Goal: Task Accomplishment & Management: Manage account settings

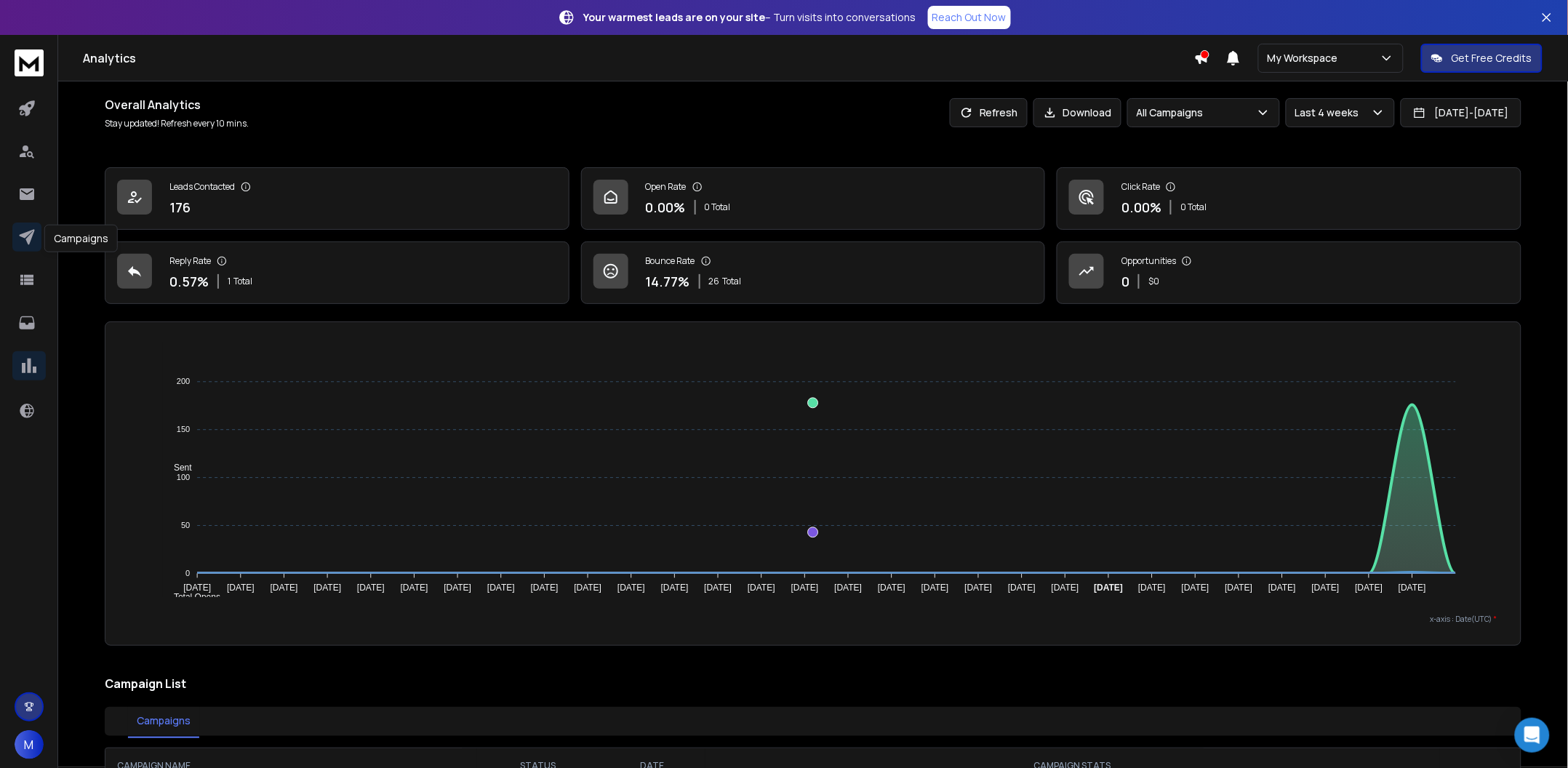
click at [31, 242] on icon at bounding box center [26, 237] width 17 height 17
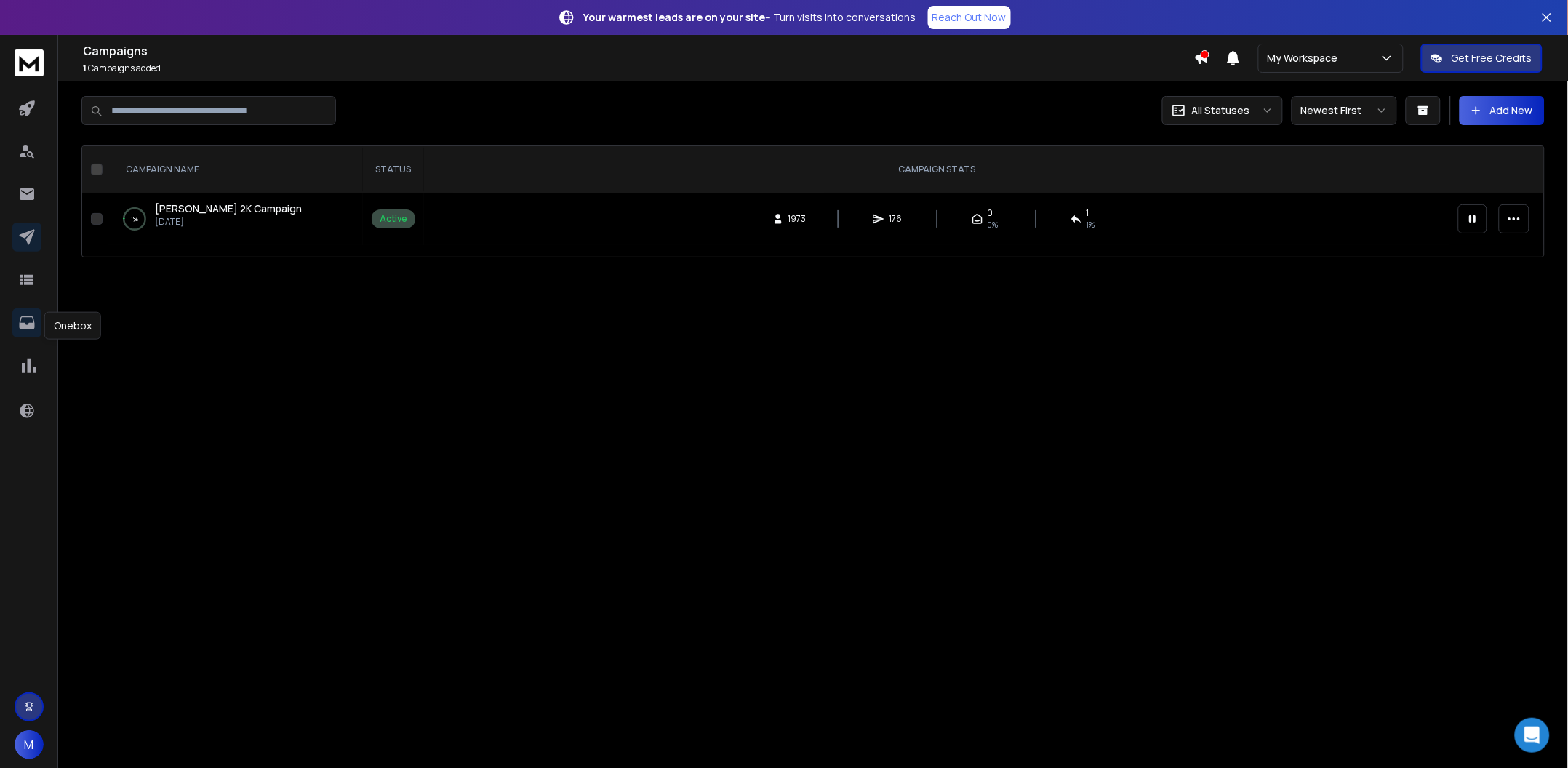
click at [24, 320] on icon at bounding box center [26, 323] width 16 height 13
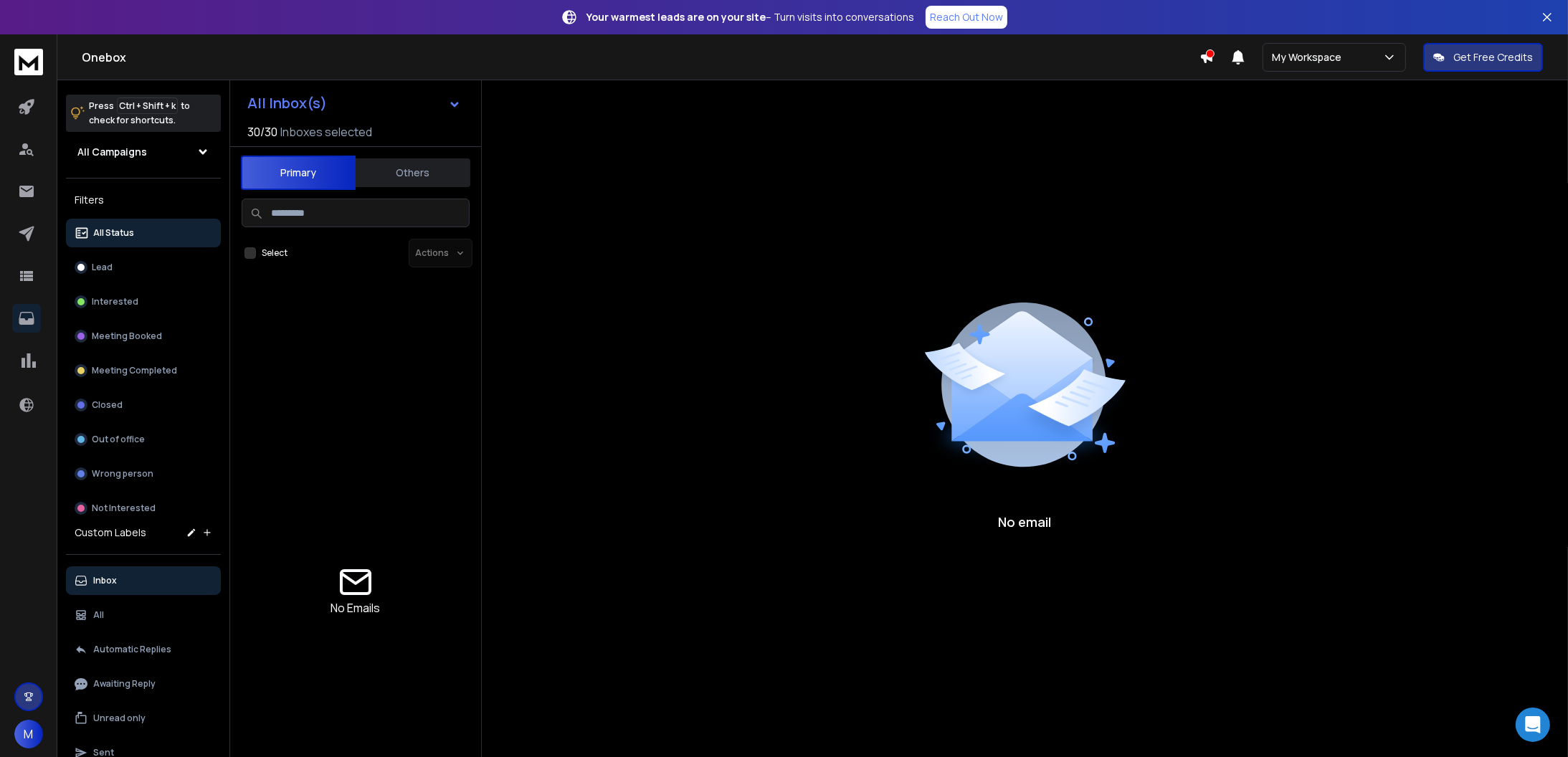
click at [402, 185] on button "Others" at bounding box center [413, 172] width 114 height 31
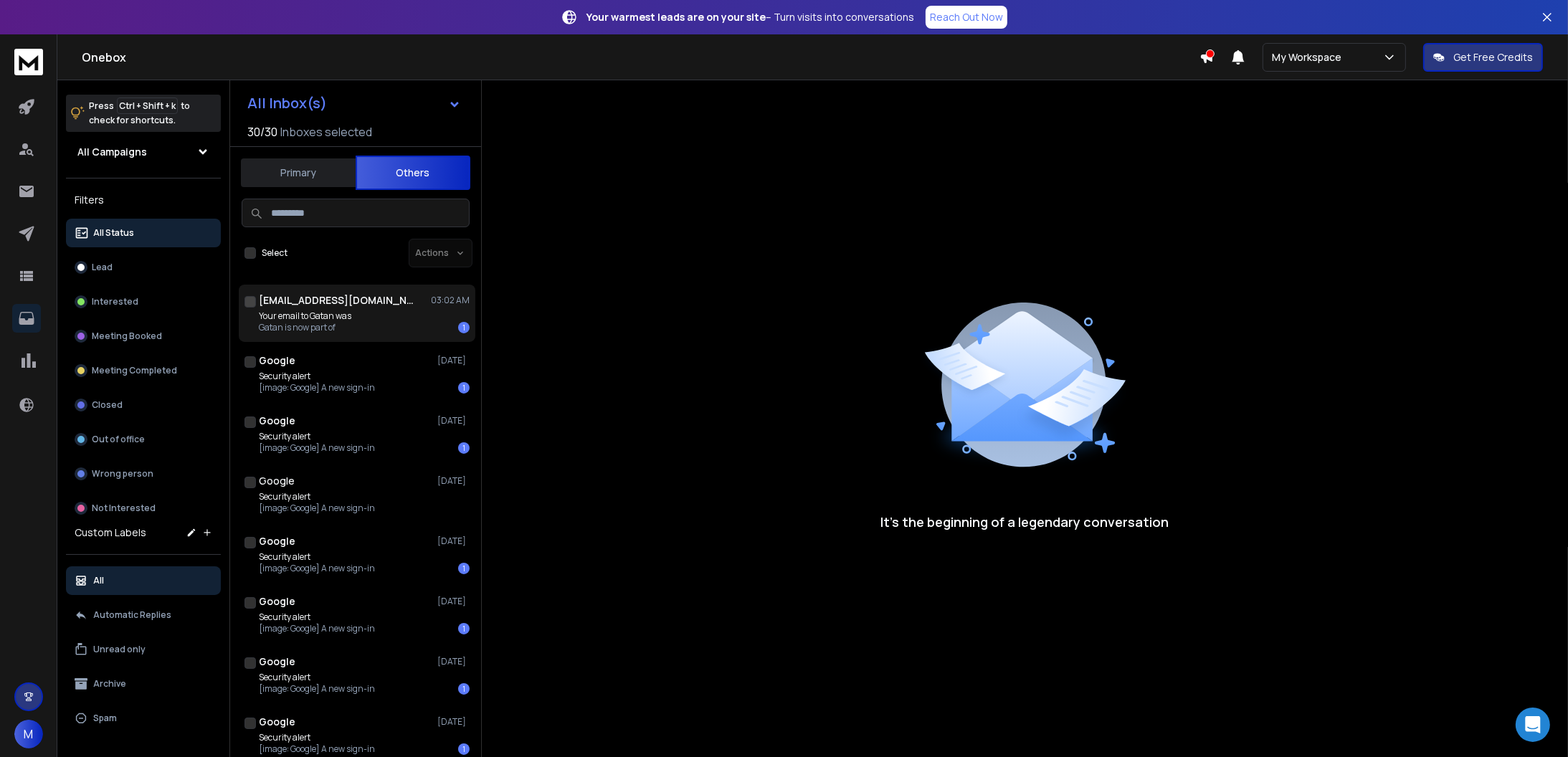
click at [385, 313] on div "Your email to Gatan was Gatan is now part of 1" at bounding box center [364, 322] width 211 height 23
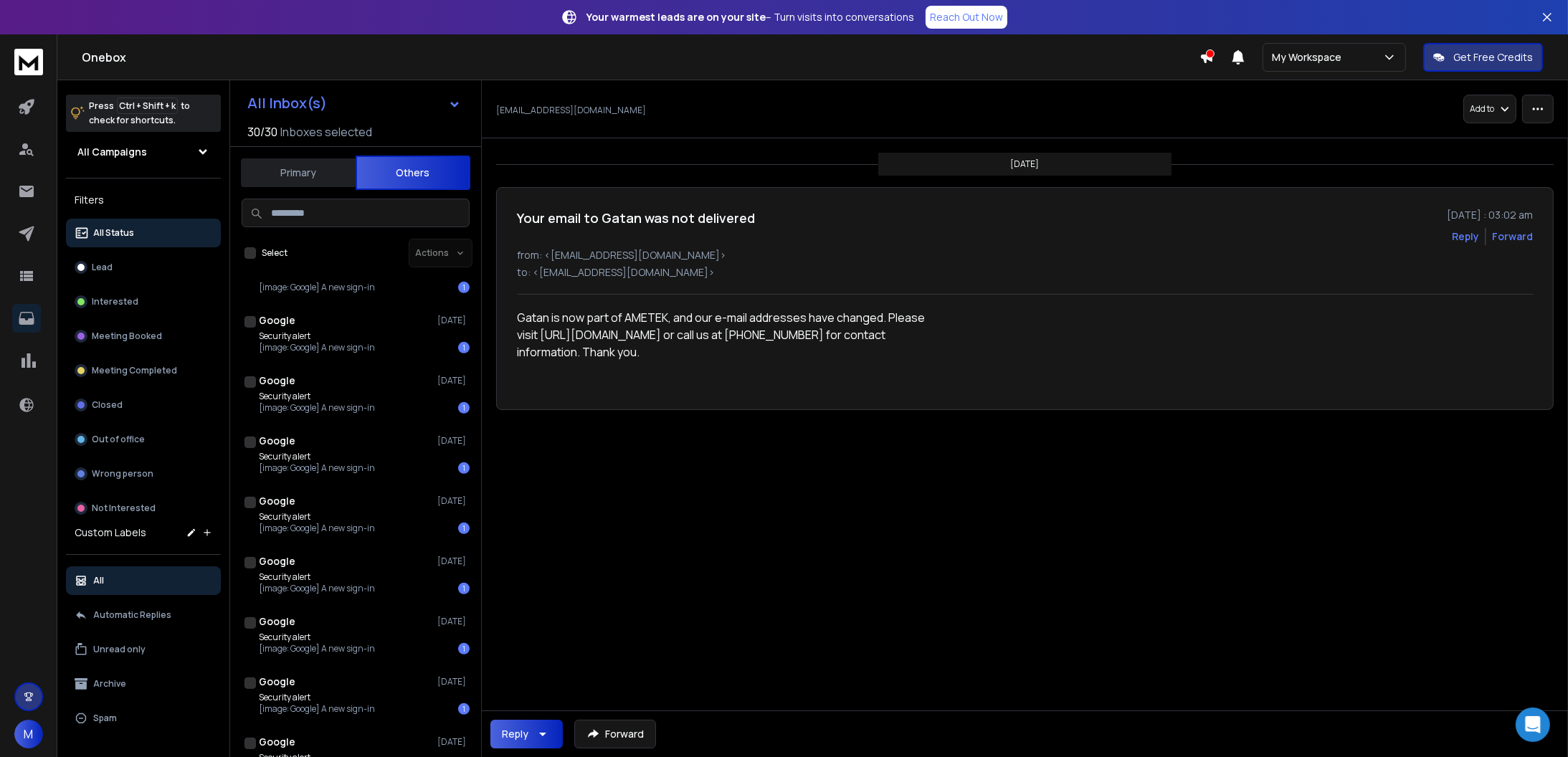
scroll to position [1459, 0]
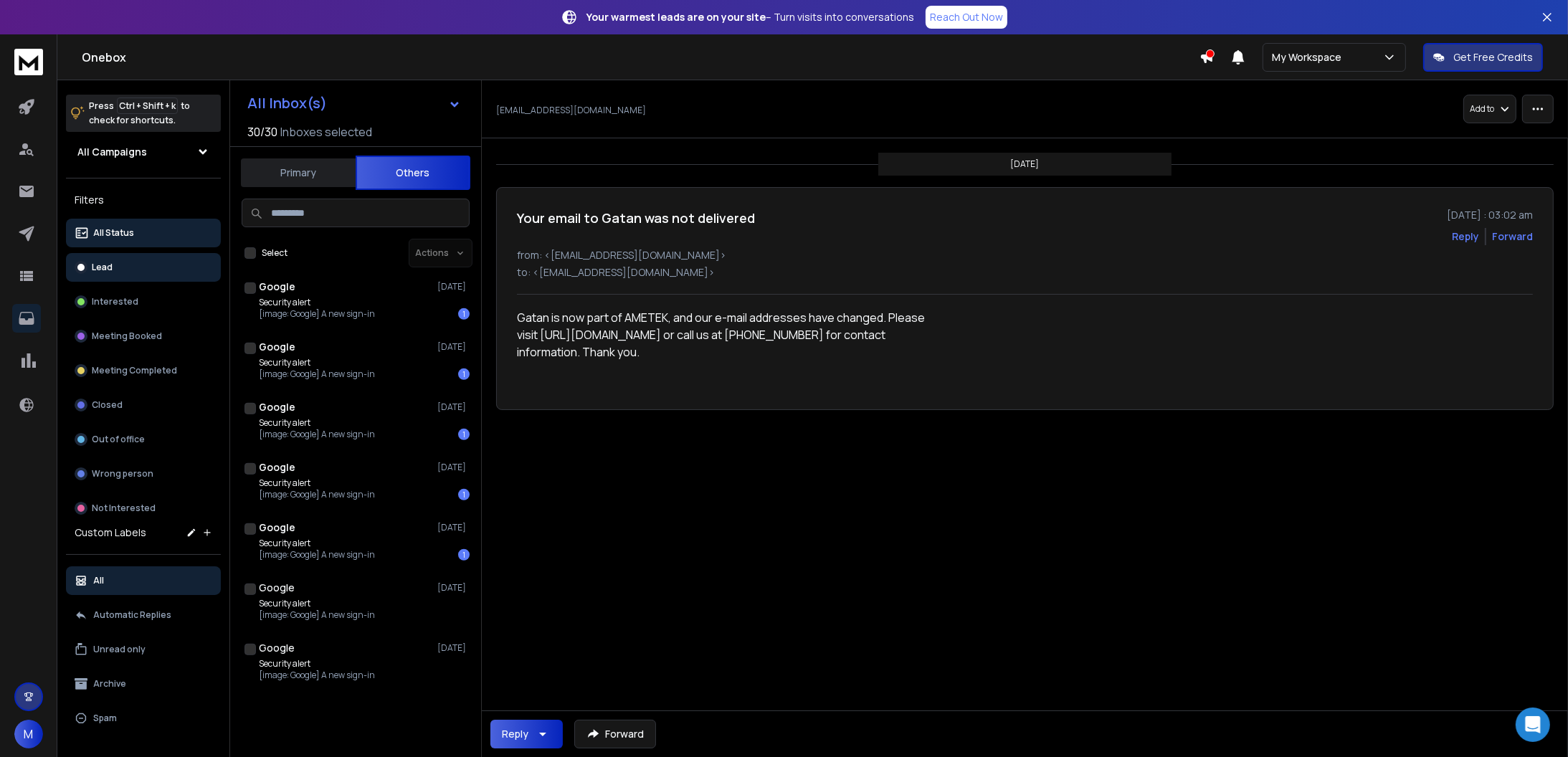
click at [128, 259] on button "Lead" at bounding box center [143, 267] width 155 height 29
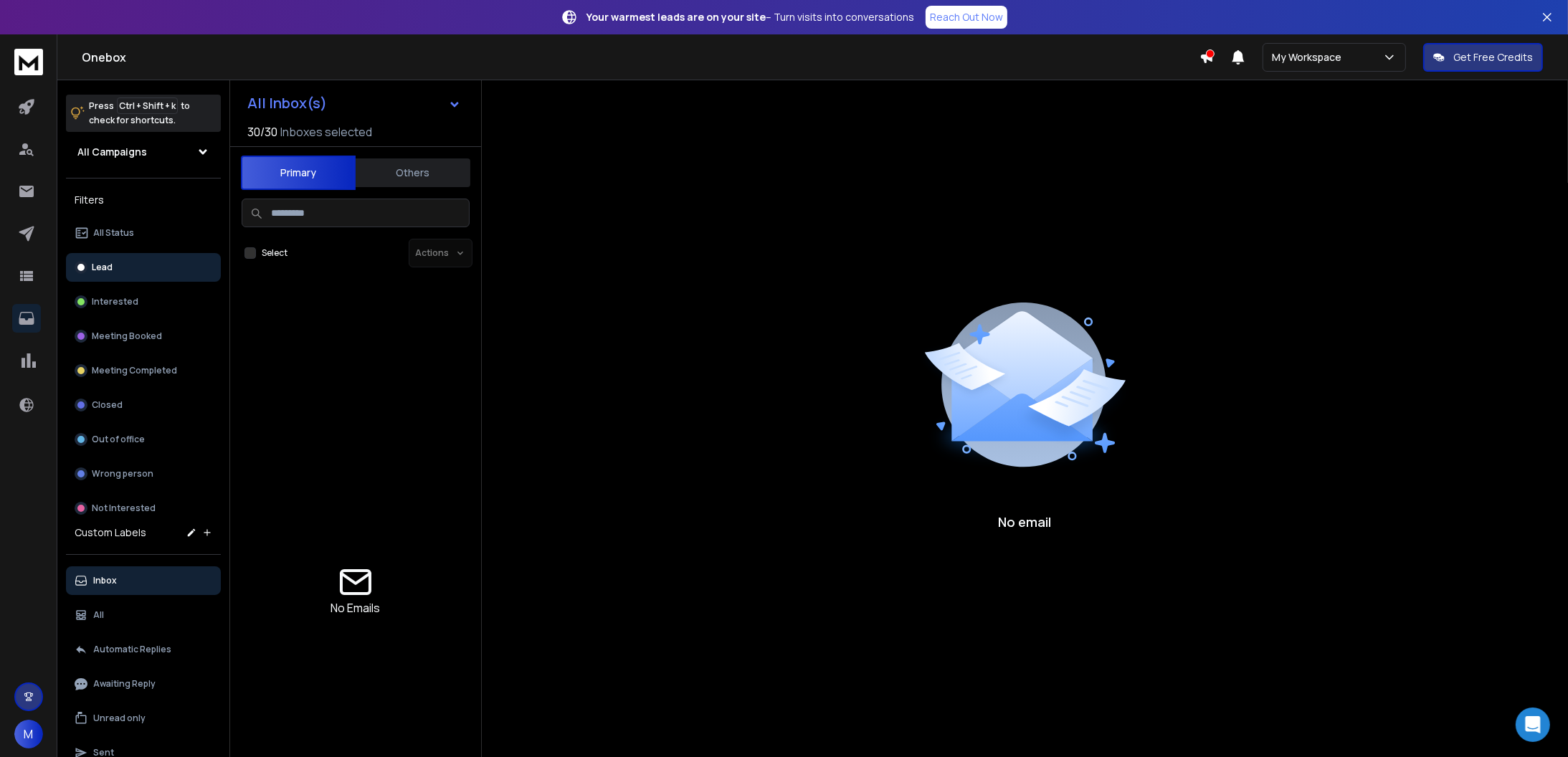
click at [456, 164] on button "Others" at bounding box center [413, 172] width 114 height 31
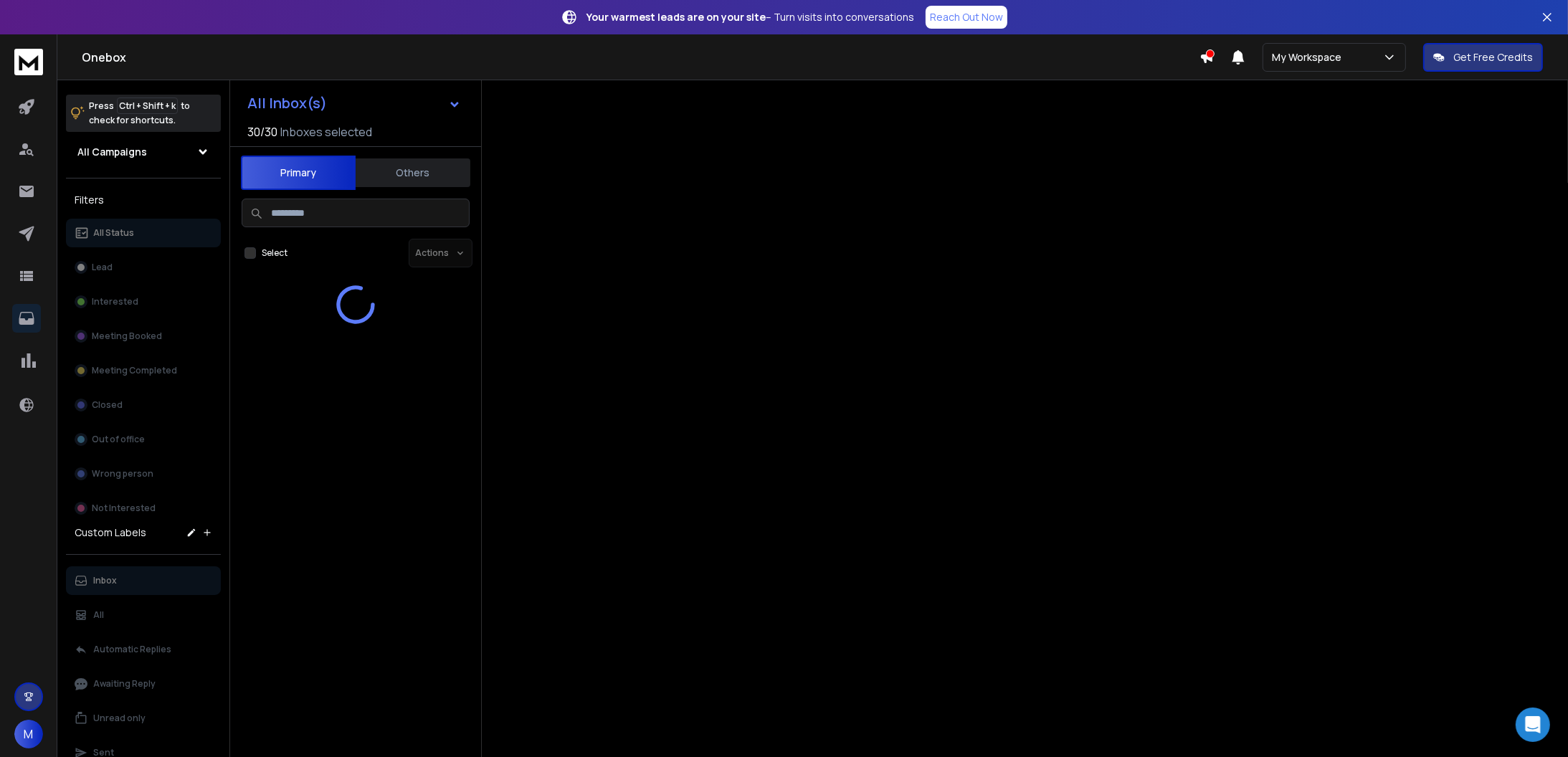
click at [304, 173] on button "Primary" at bounding box center [298, 172] width 114 height 35
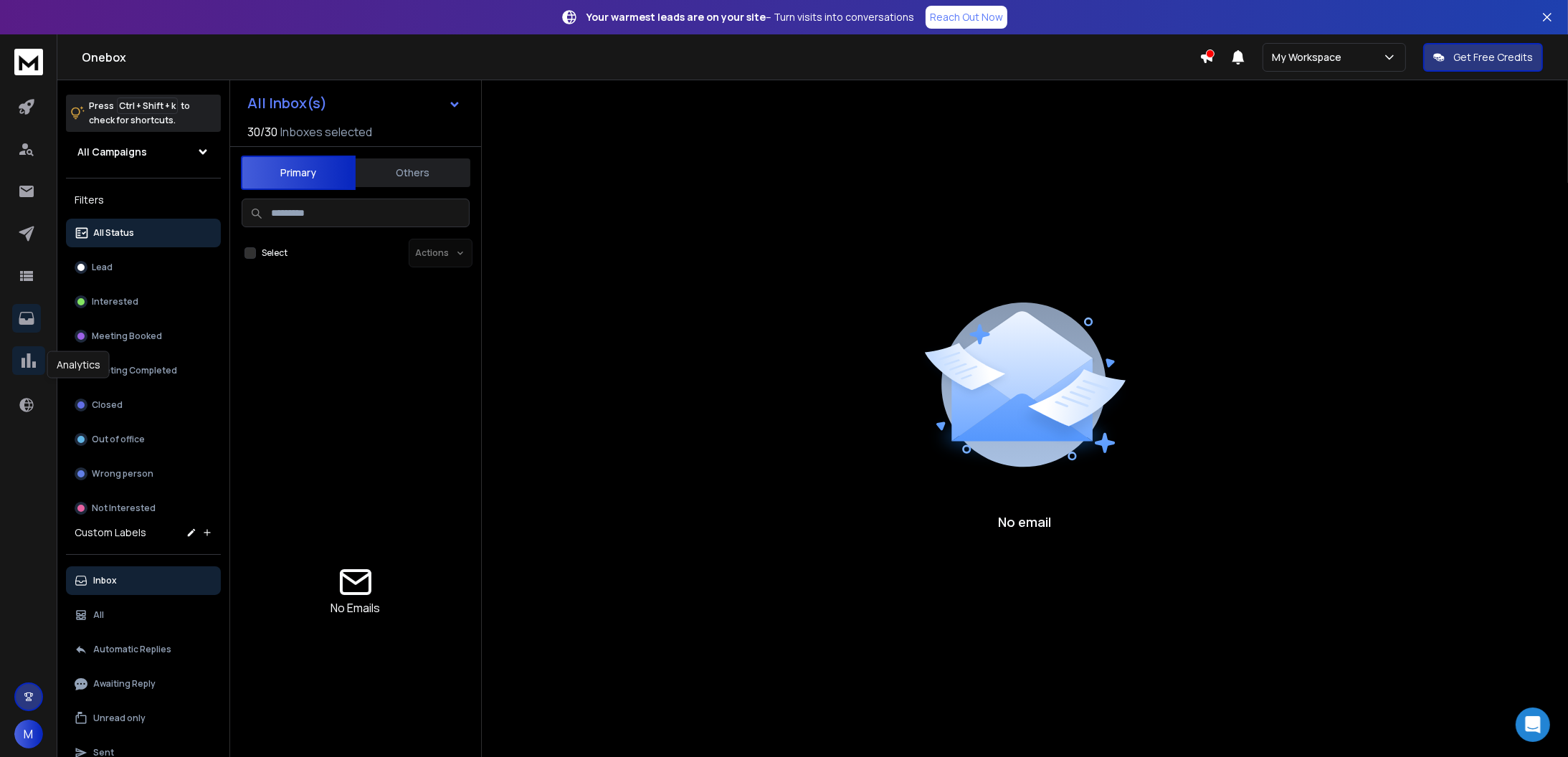
click at [27, 352] on link at bounding box center [28, 360] width 33 height 33
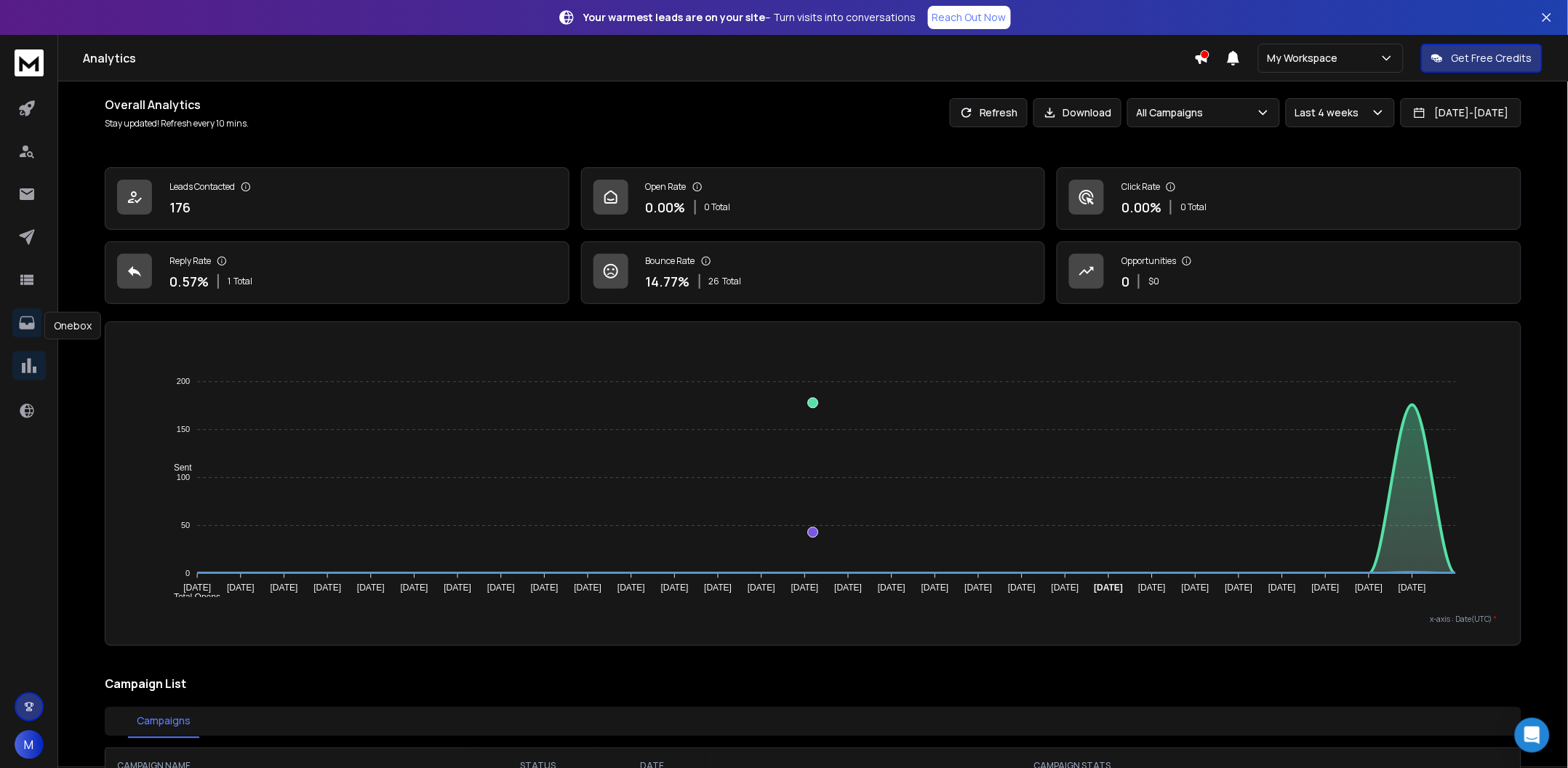
click at [24, 332] on icon at bounding box center [26, 323] width 17 height 17
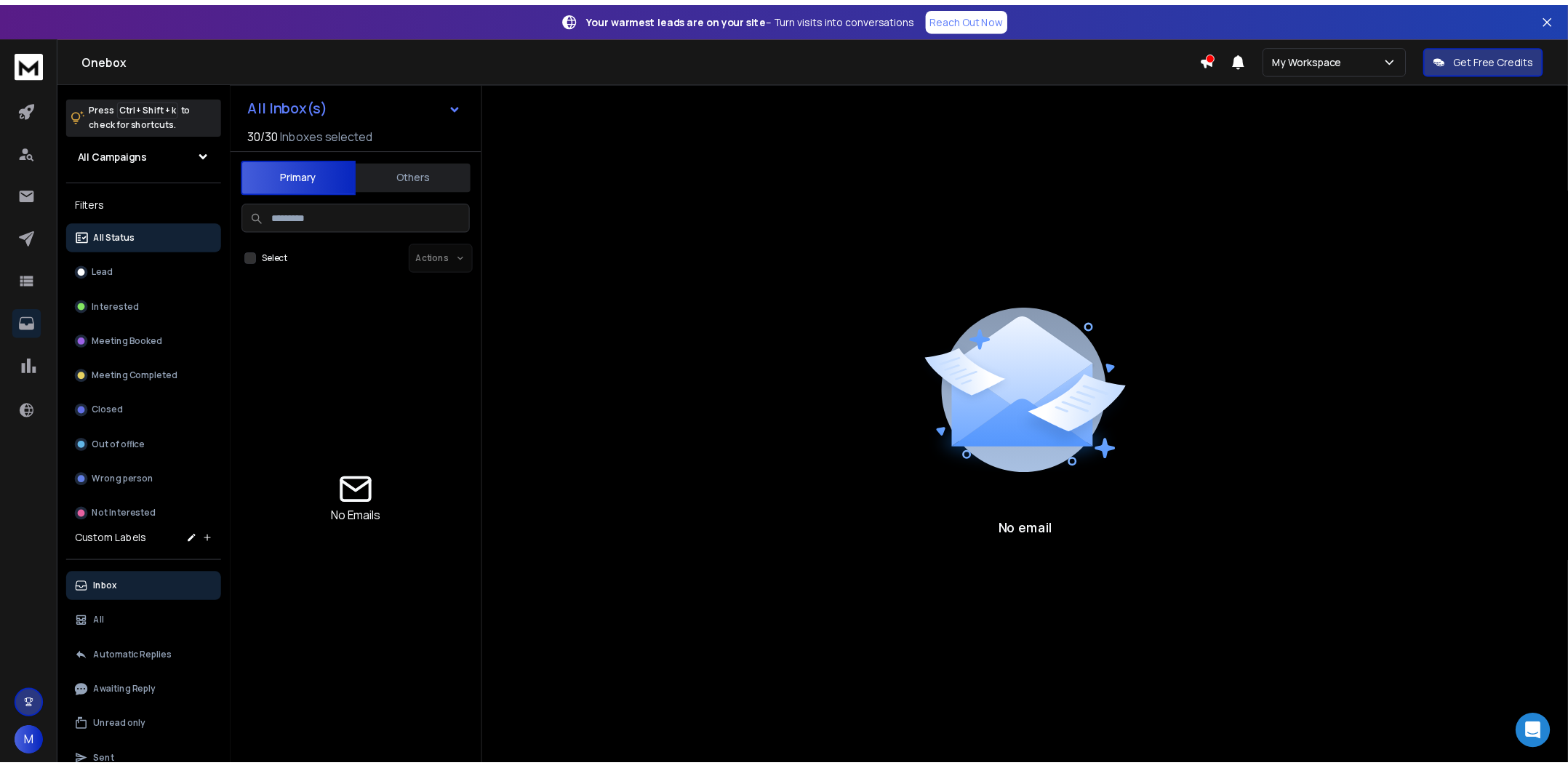
scroll to position [6, 0]
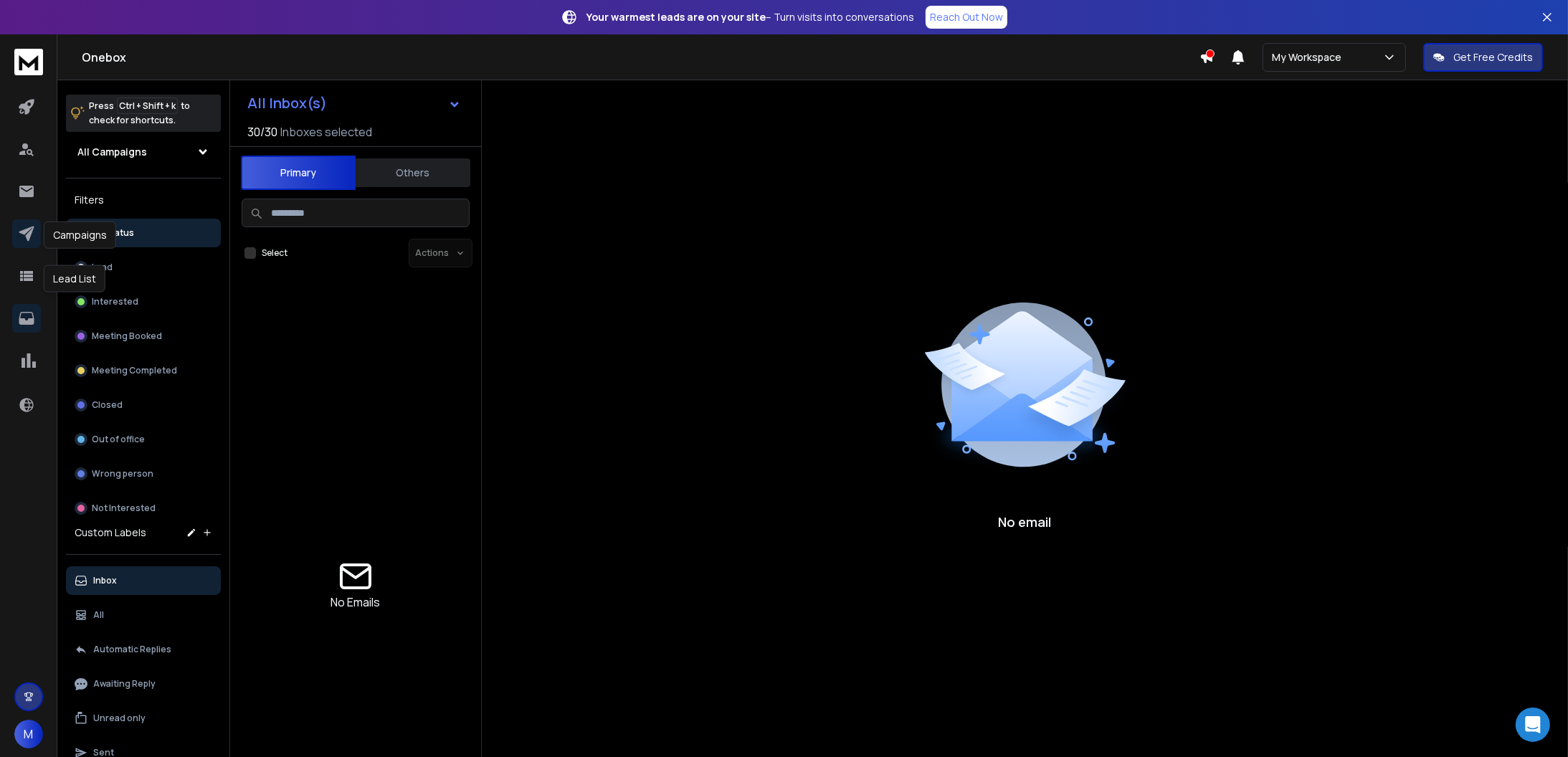
click at [25, 242] on icon at bounding box center [26, 234] width 17 height 17
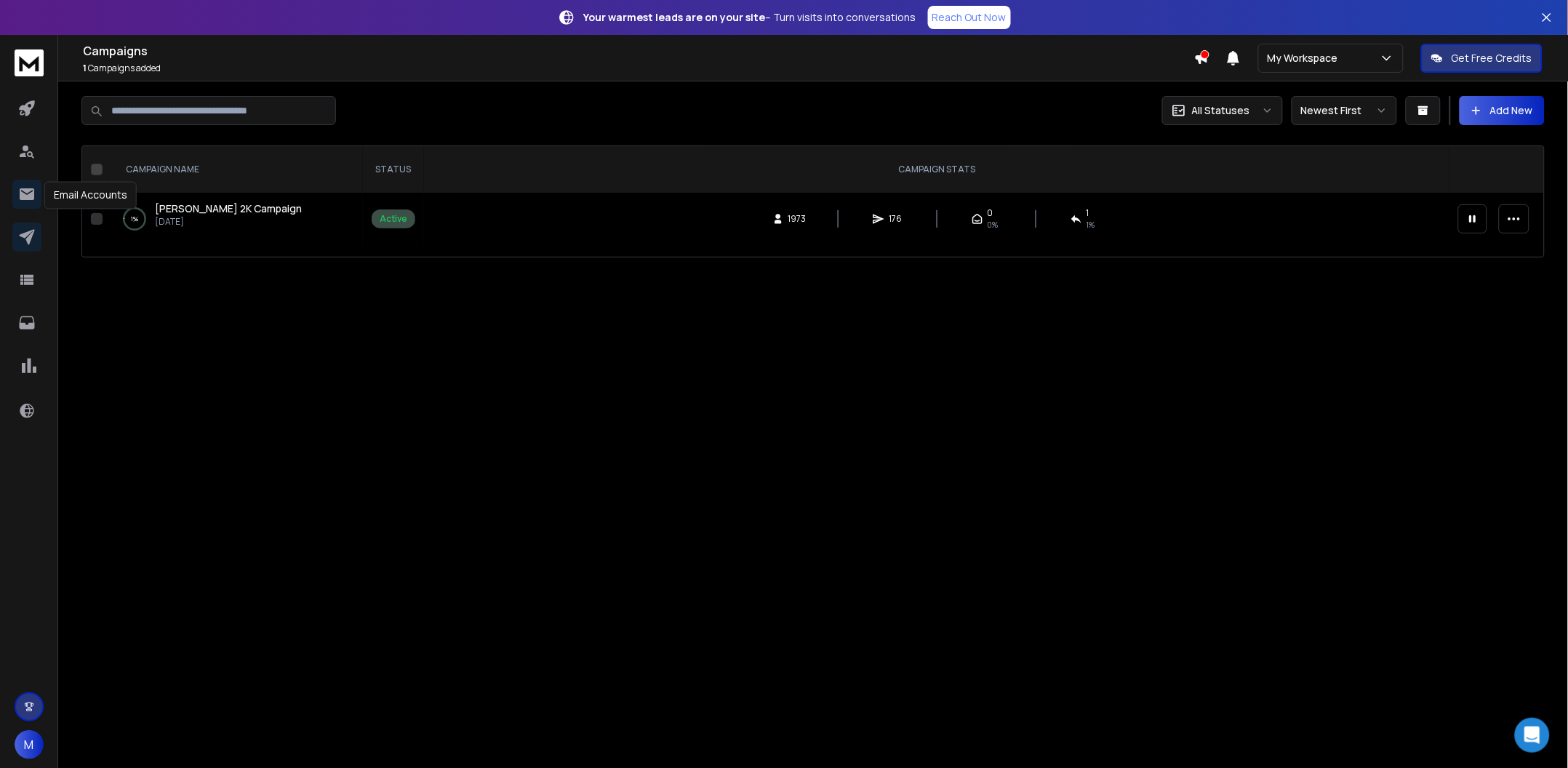
click at [32, 198] on icon at bounding box center [27, 194] width 15 height 11
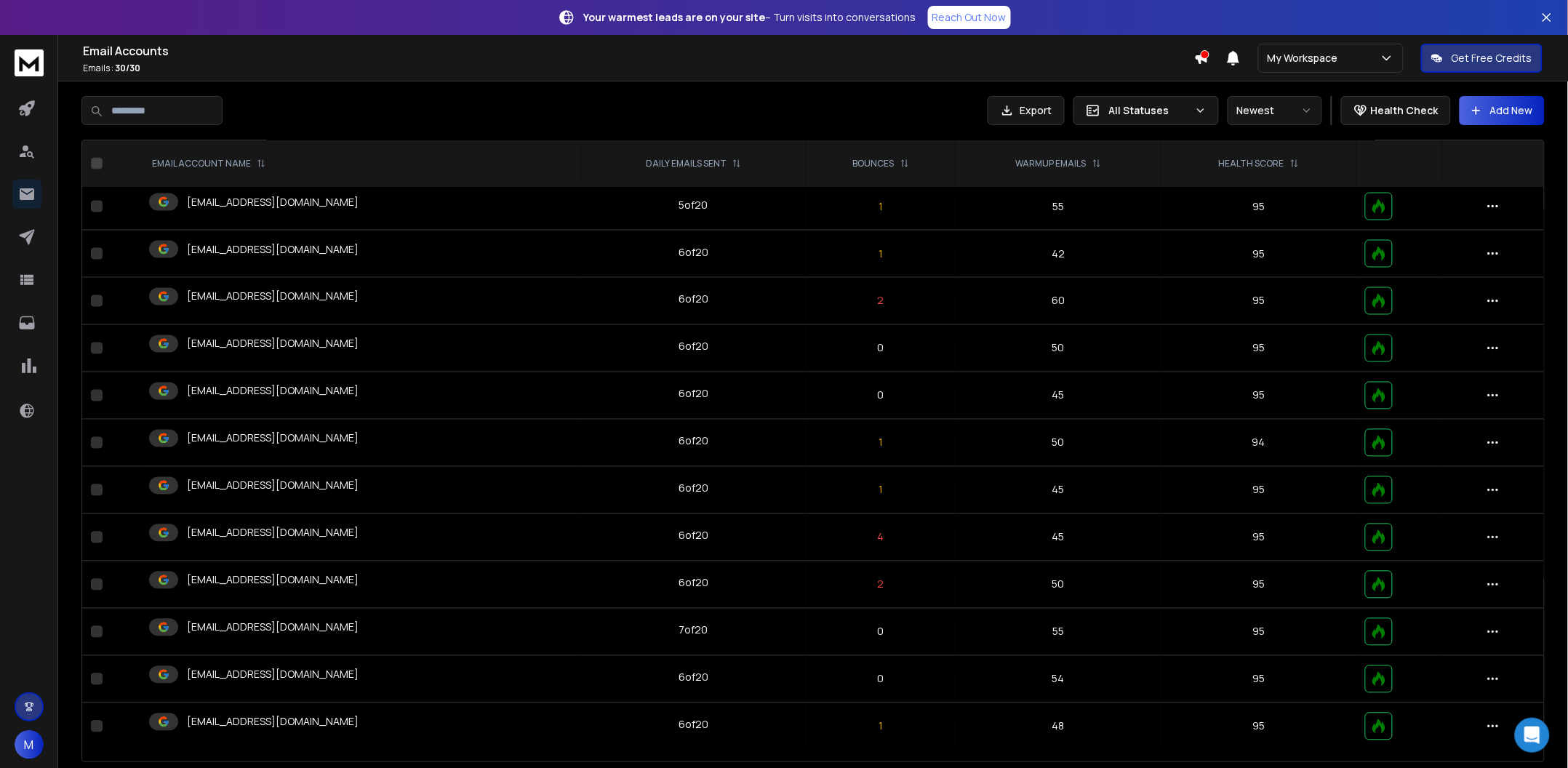
scroll to position [724, 0]
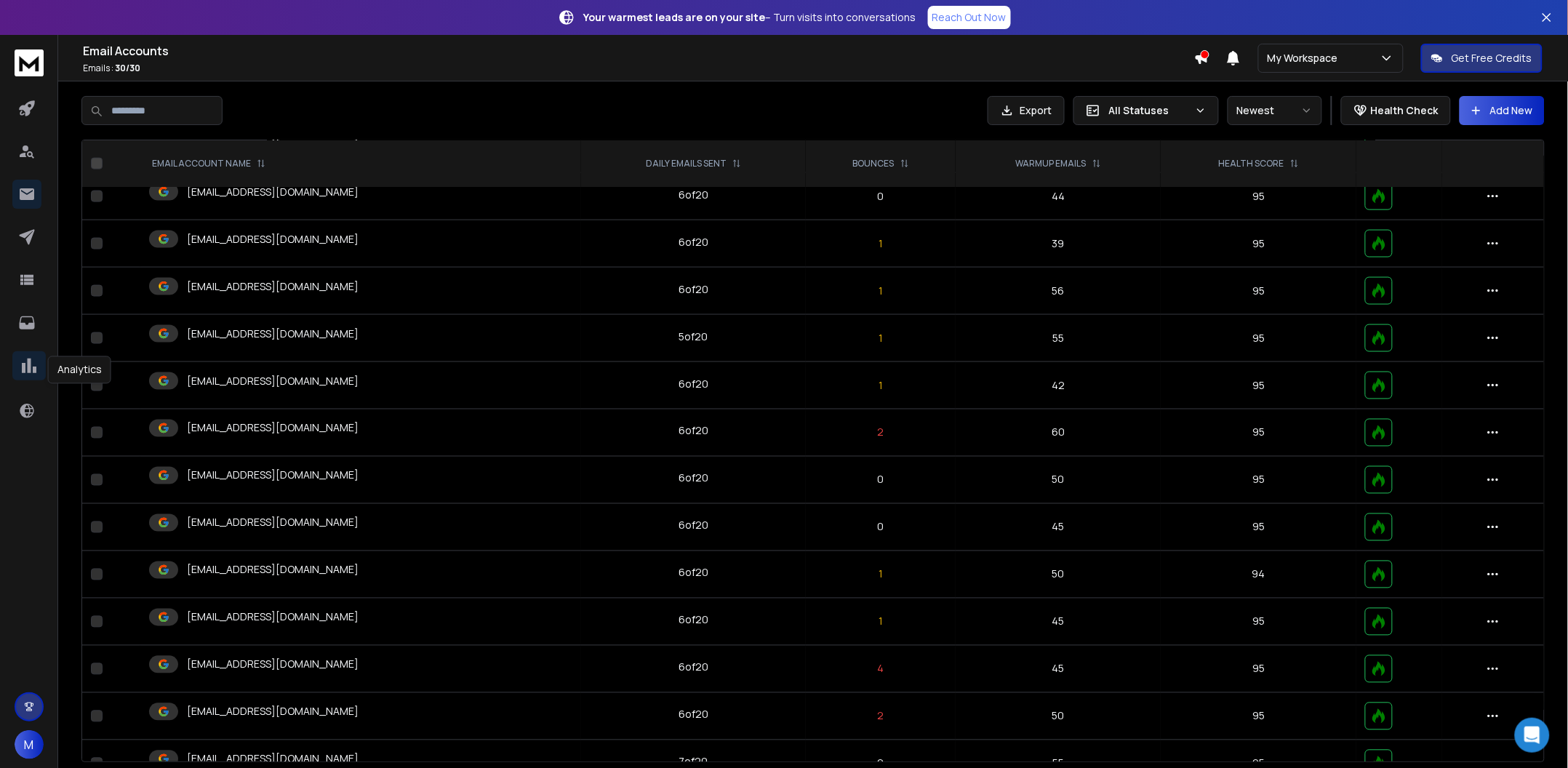
click at [37, 368] on icon at bounding box center [29, 366] width 22 height 22
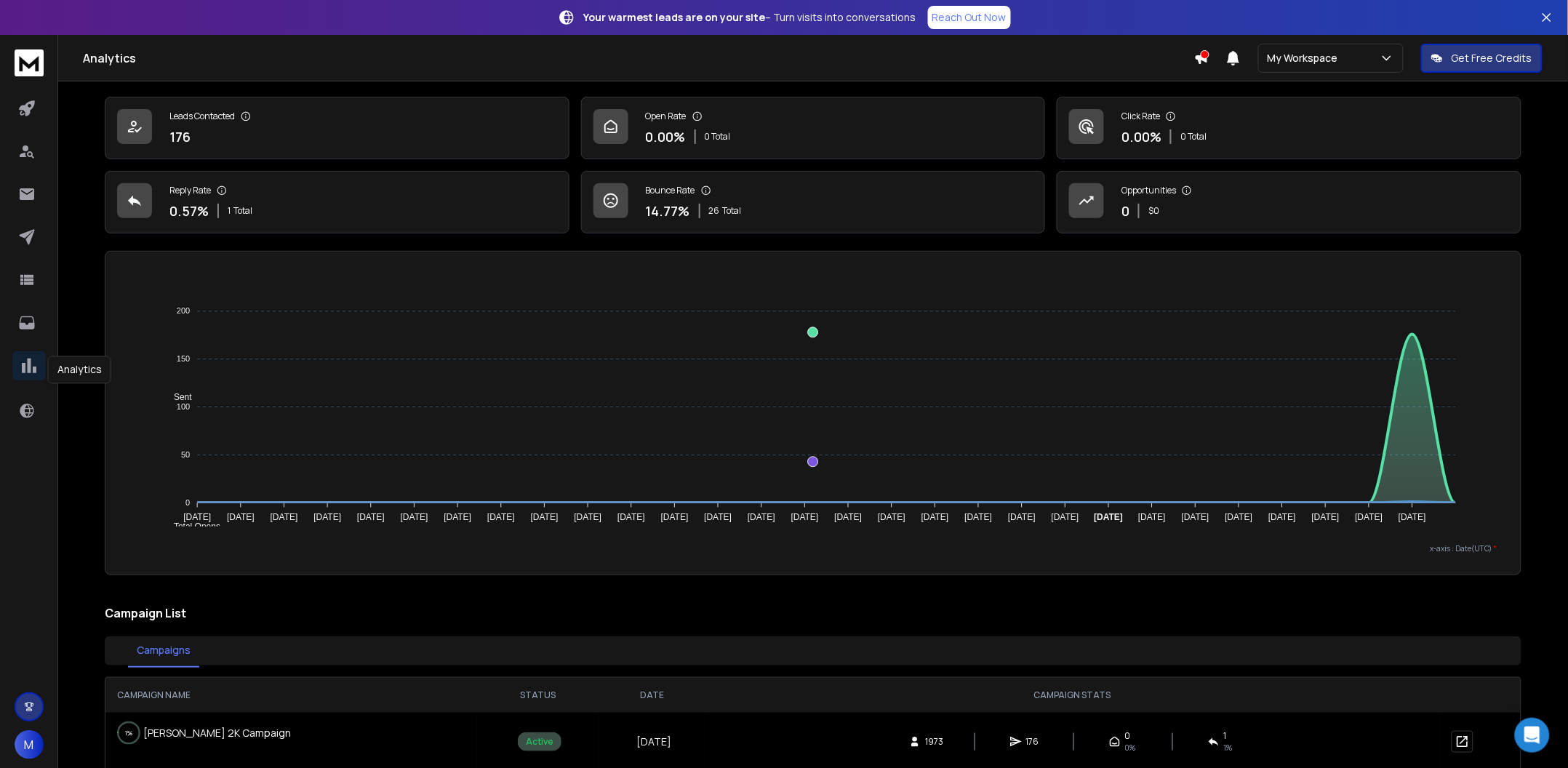
scroll to position [92, 0]
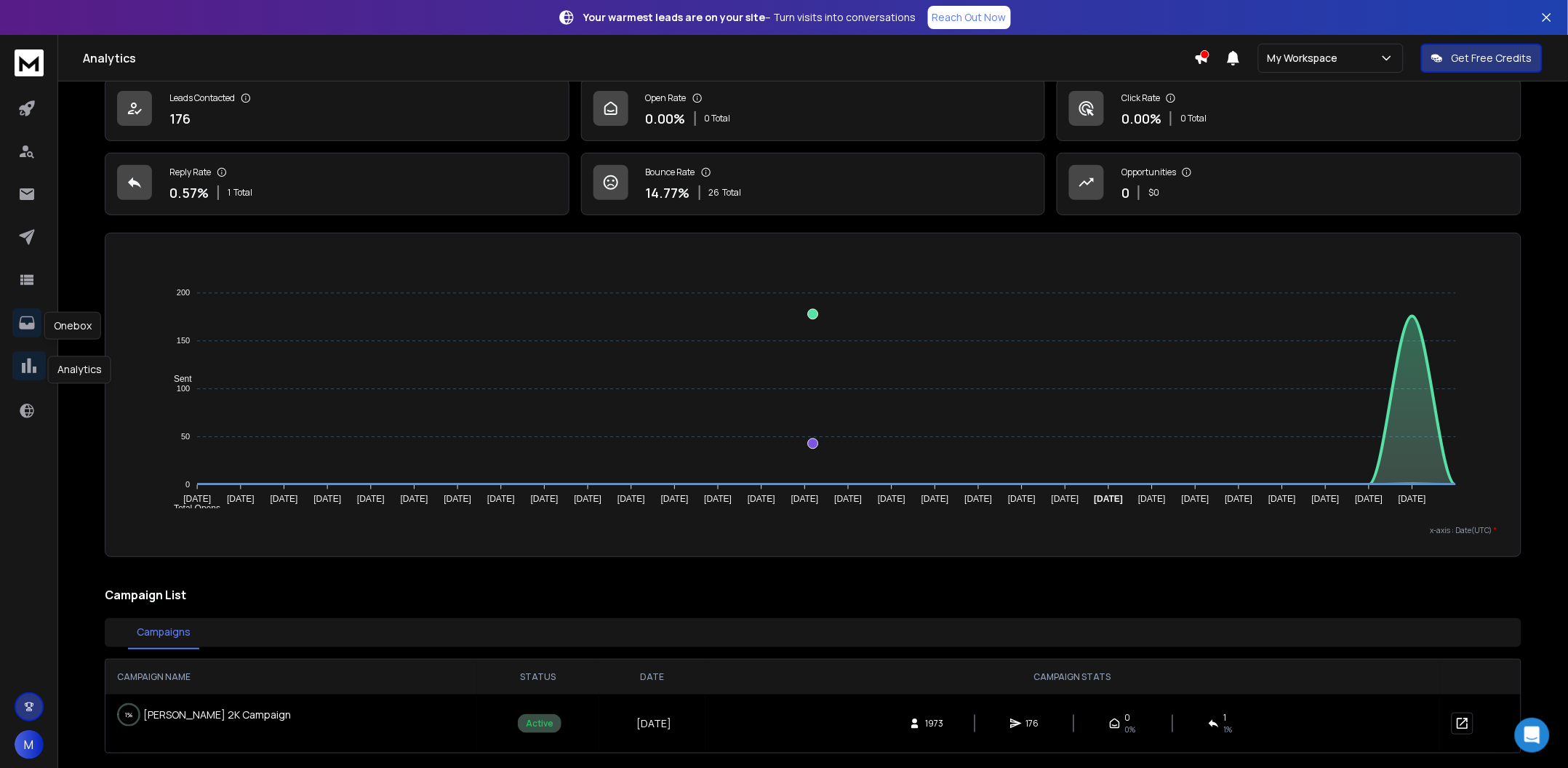
click at [30, 324] on icon at bounding box center [26, 323] width 17 height 17
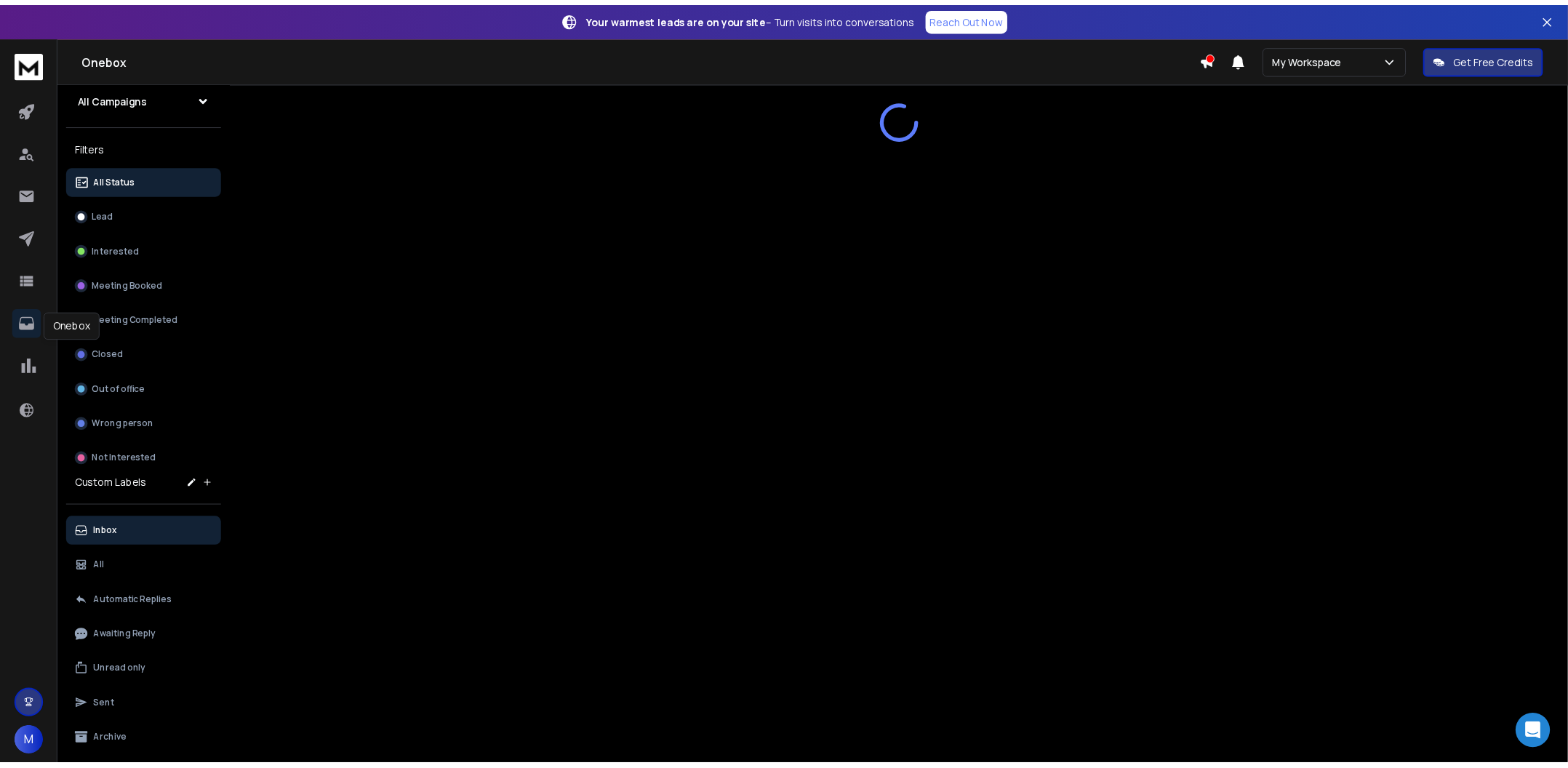
scroll to position [78, 0]
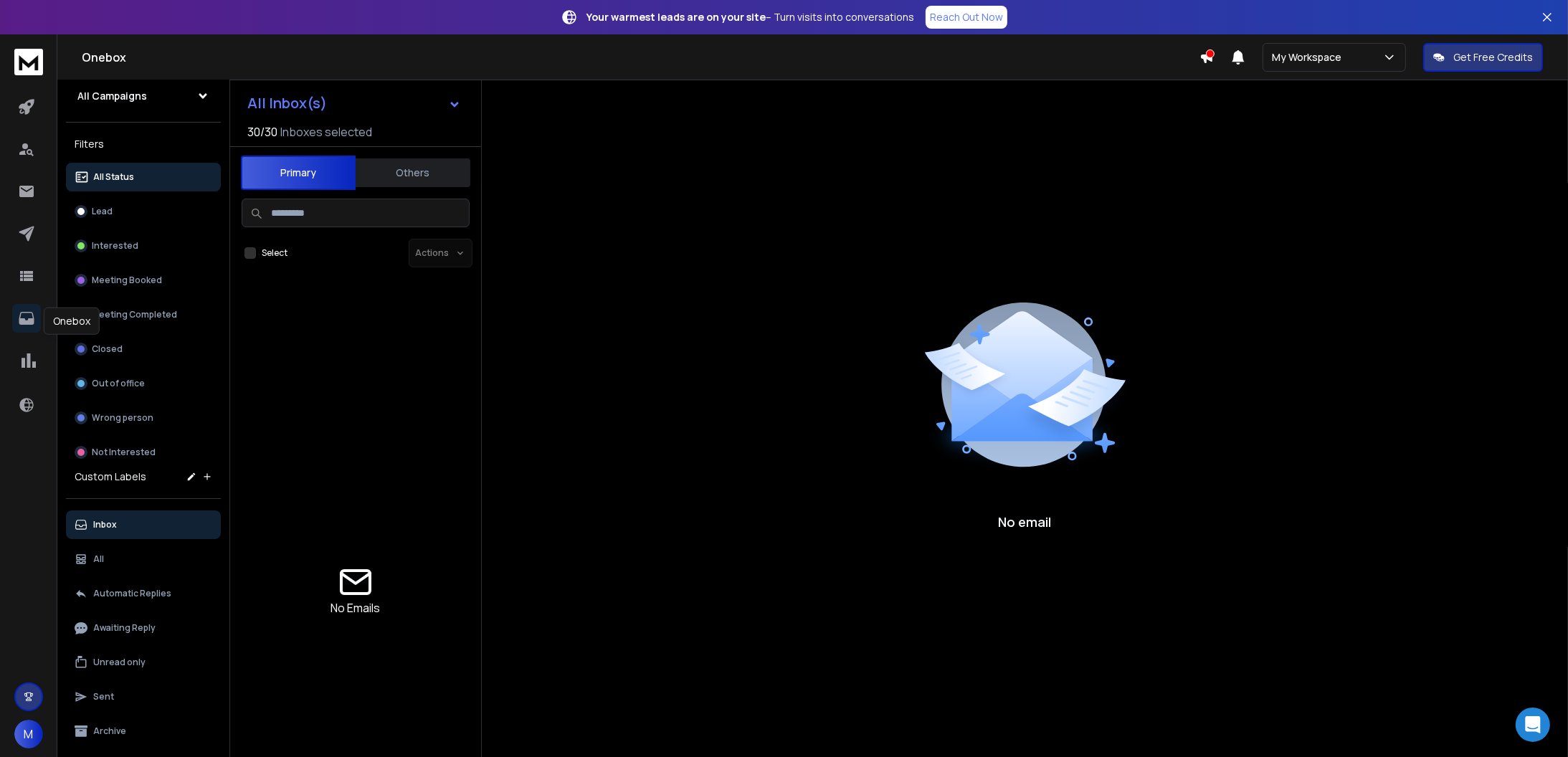
click at [410, 259] on div "Actions" at bounding box center [441, 253] width 64 height 29
click at [465, 254] on div "Actions" at bounding box center [441, 253] width 64 height 29
click at [19, 371] on icon at bounding box center [28, 361] width 22 height 22
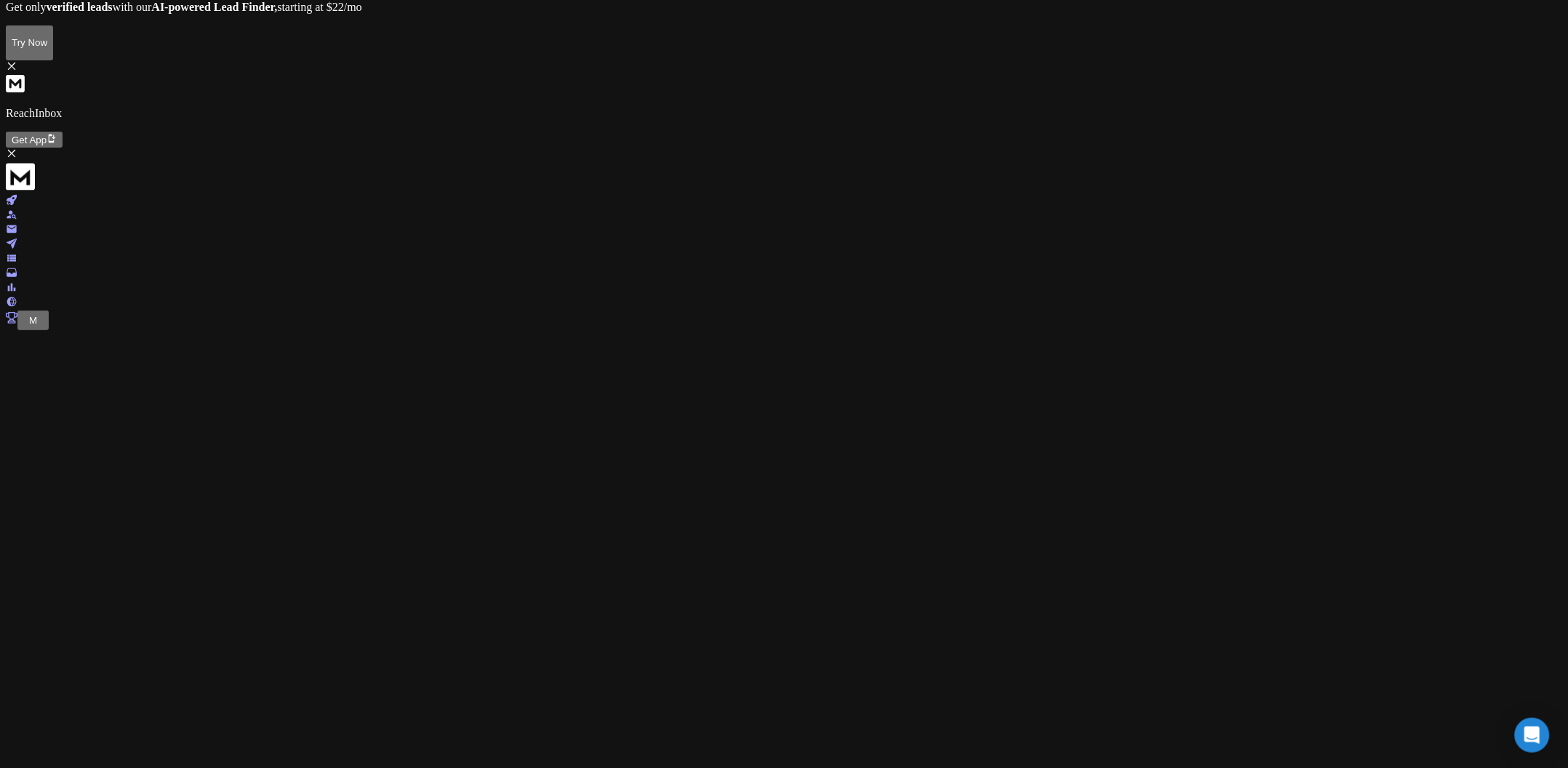
scroll to position [92, 0]
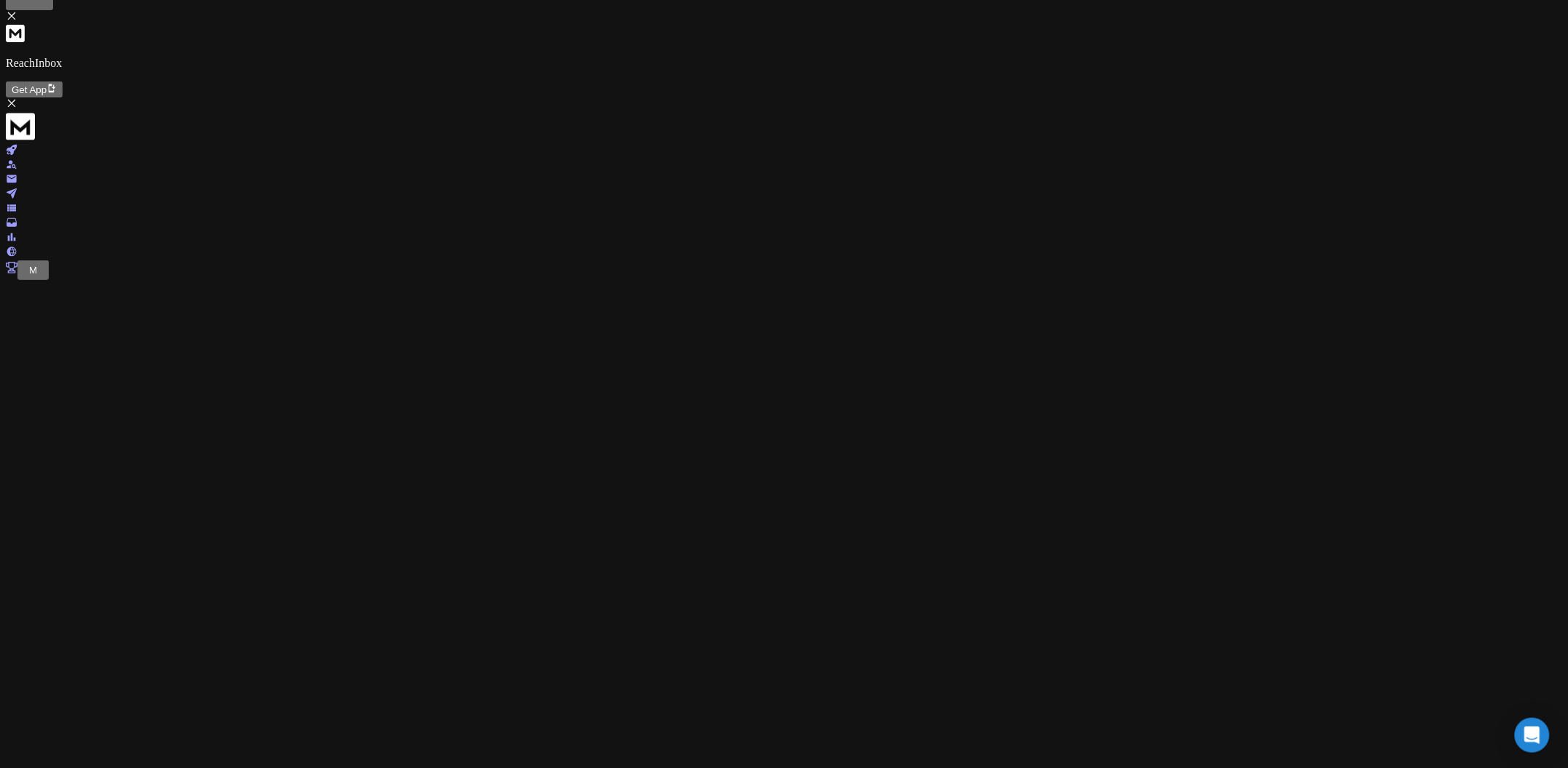
click at [42, 203] on div at bounding box center [783, 195] width 1556 height 15
click at [16, 199] on icon at bounding box center [11, 194] width 10 height 10
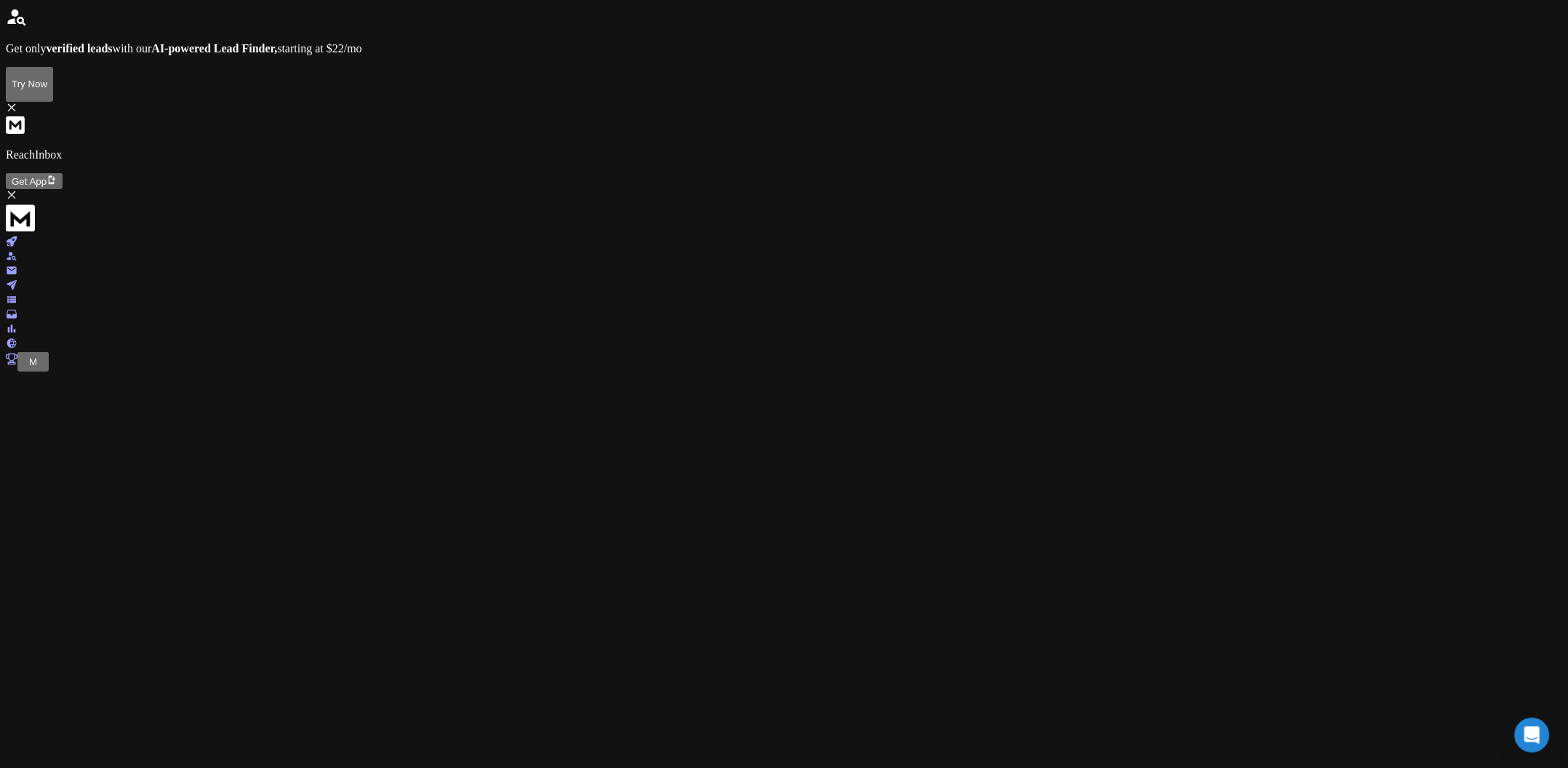
click at [16, 319] on icon at bounding box center [11, 314] width 10 height 9
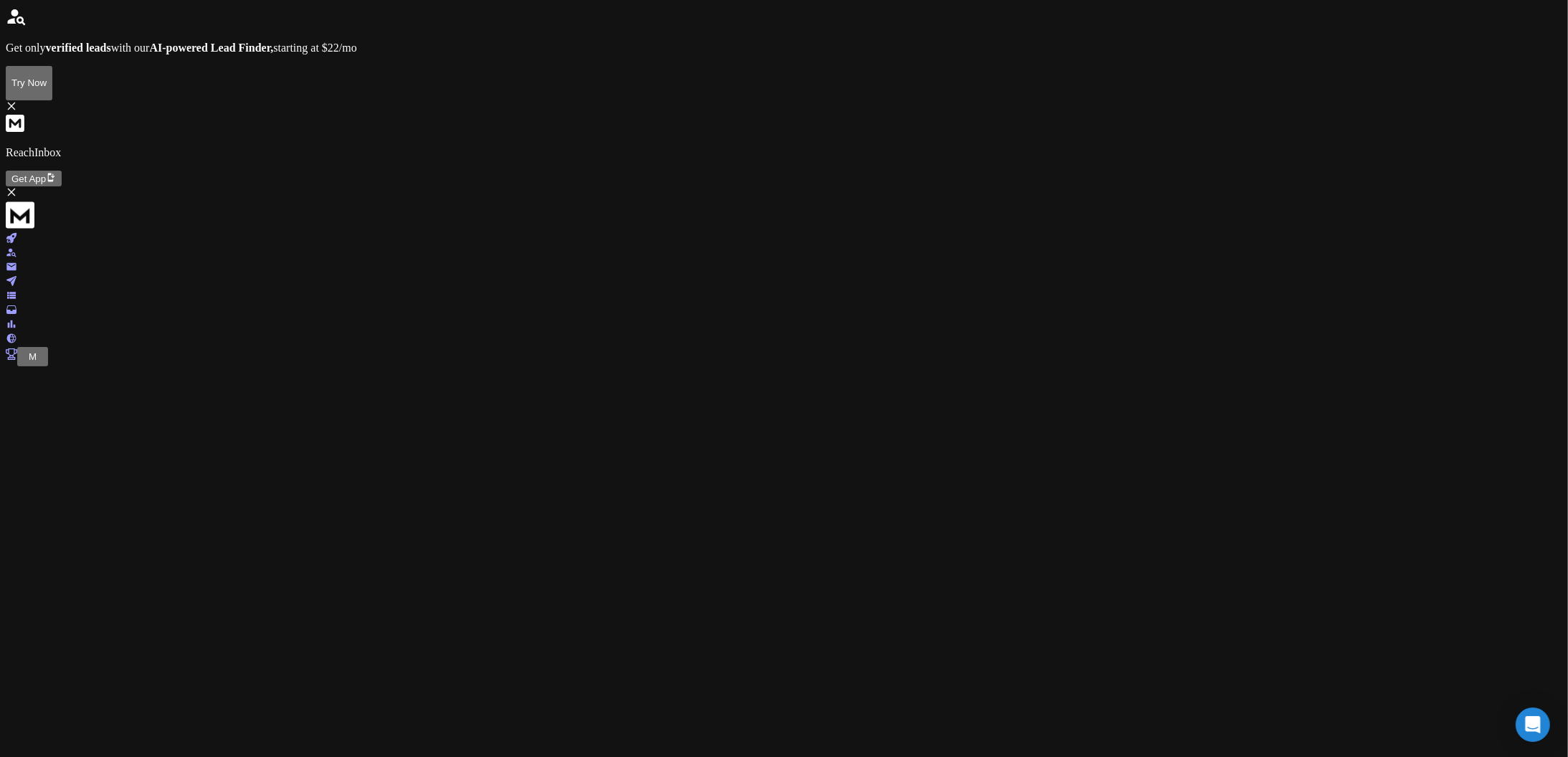
click at [17, 263] on link at bounding box center [11, 268] width 11 height 12
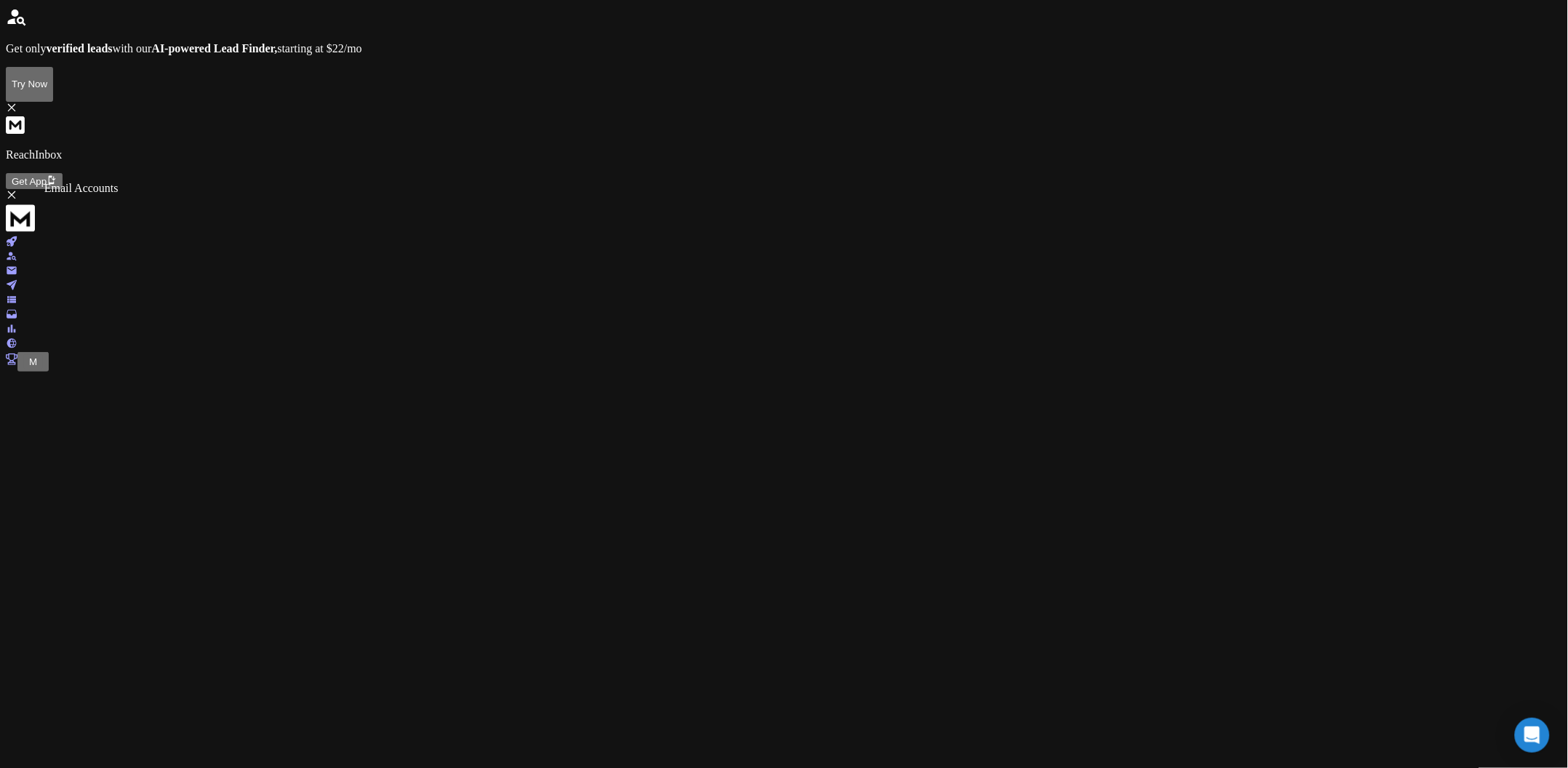
click at [17, 266] on link at bounding box center [11, 272] width 11 height 12
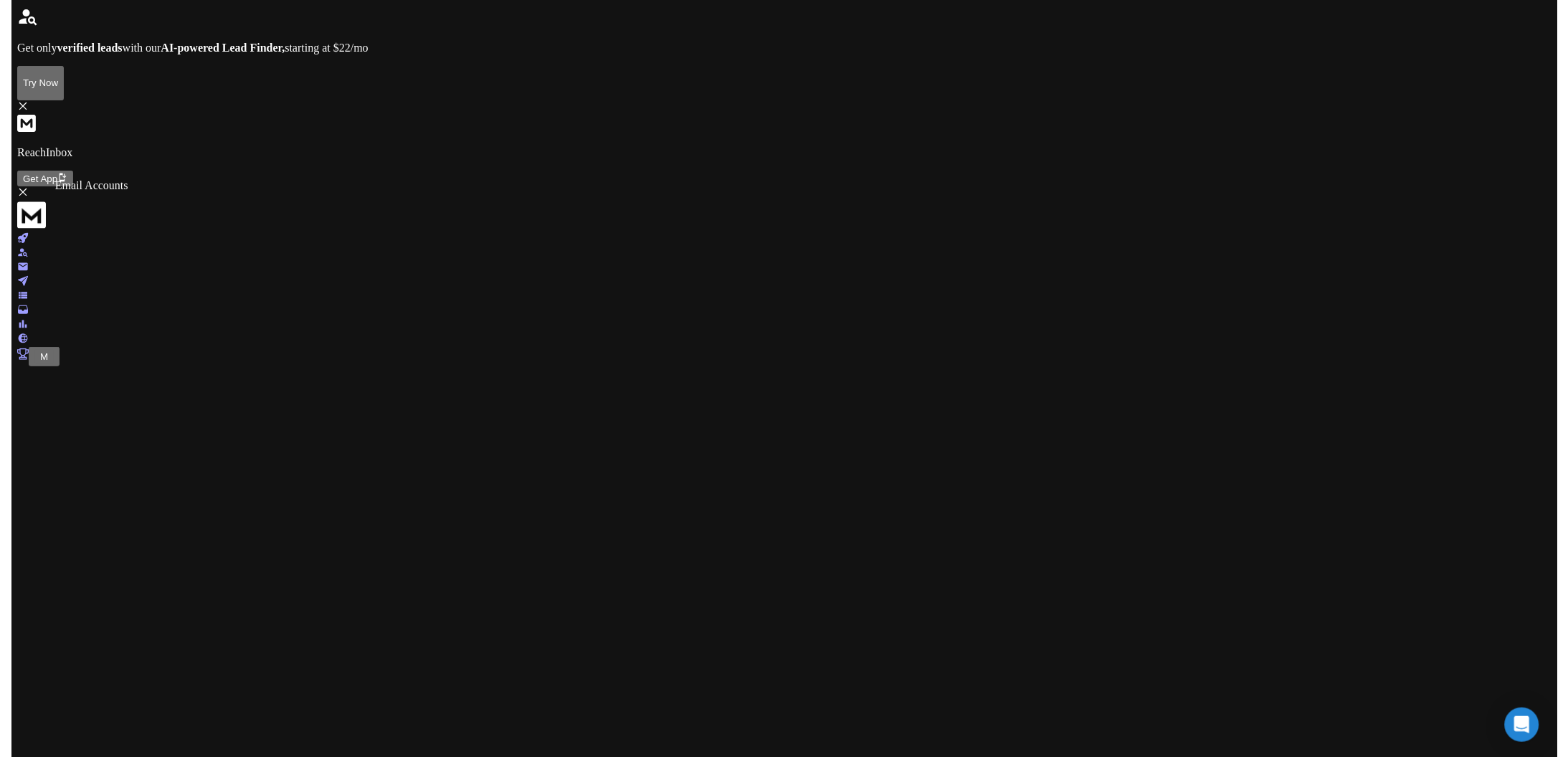
scroll to position [857, 0]
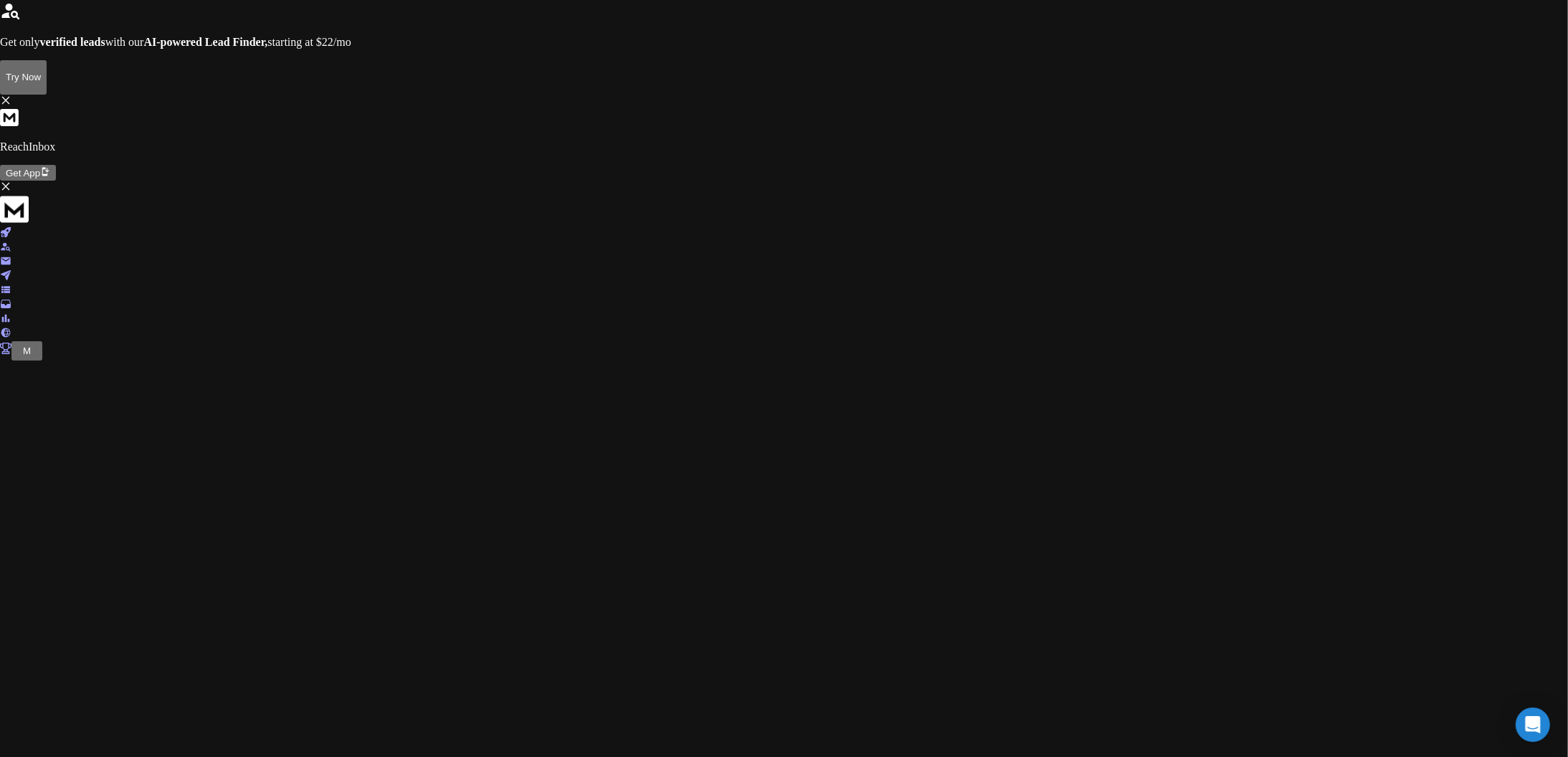
scroll to position [385, 0]
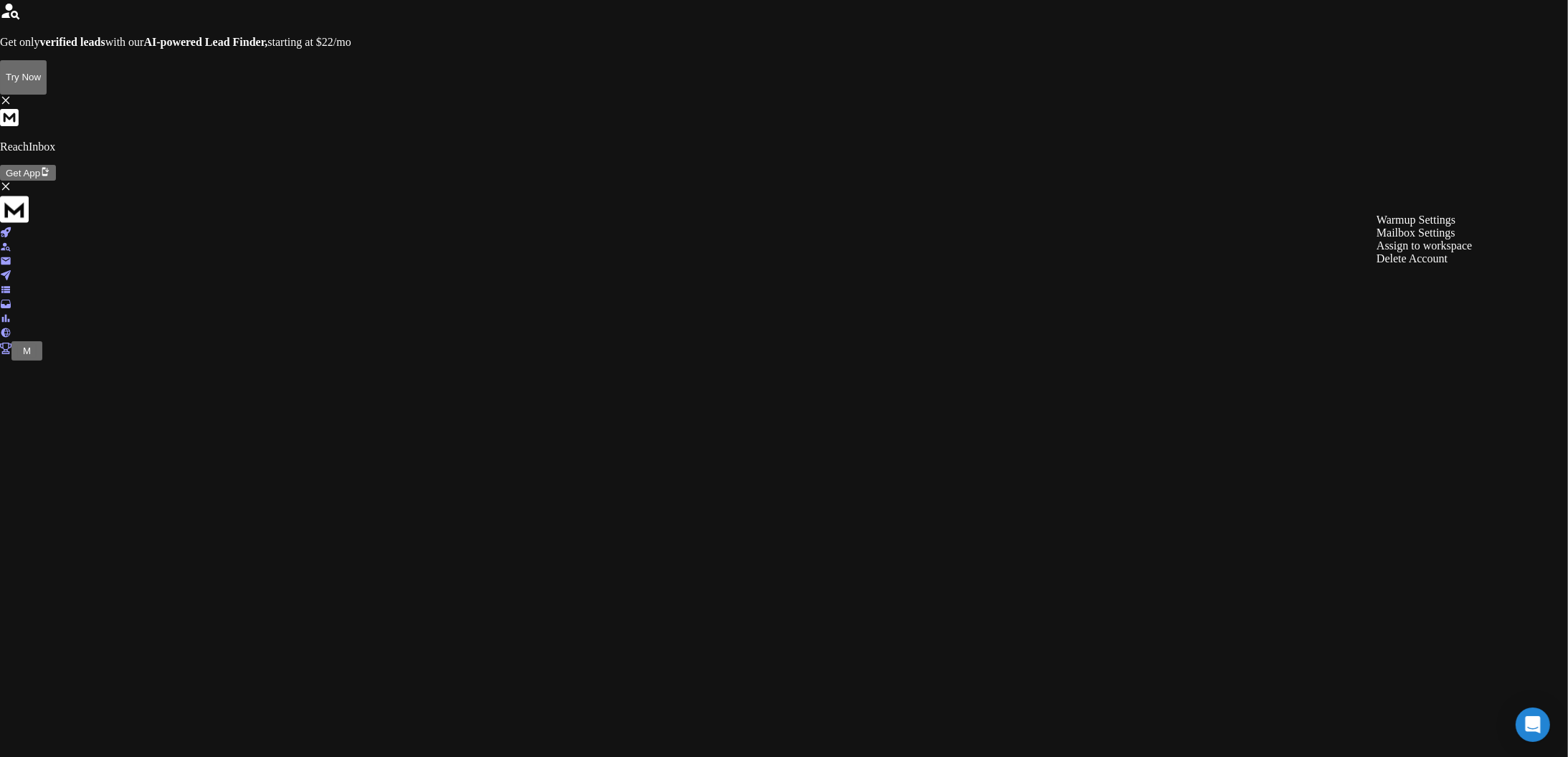
click at [1454, 224] on div "Warmup Settings" at bounding box center [1425, 220] width 95 height 13
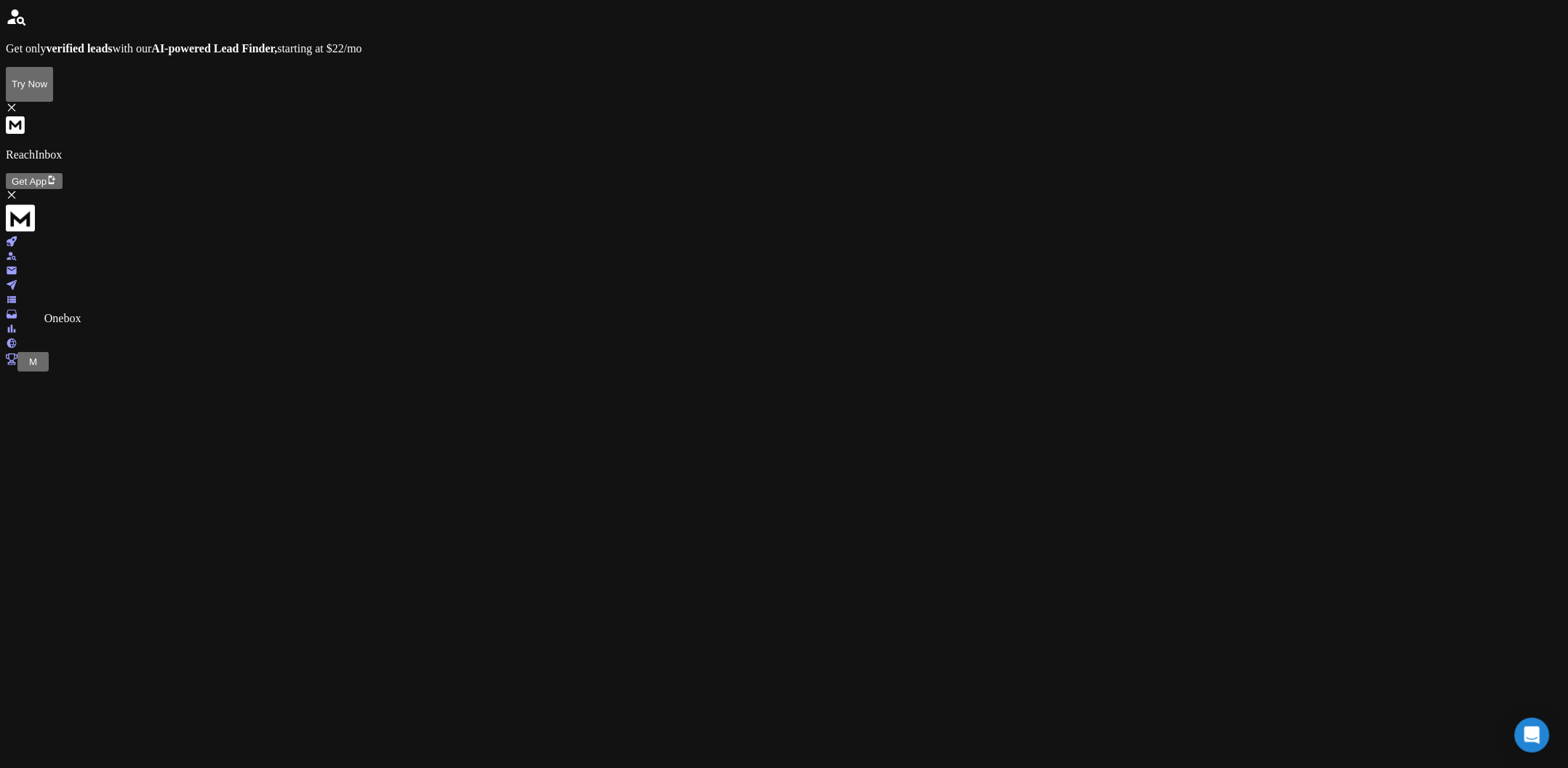
click at [17, 322] on link at bounding box center [11, 315] width 11 height 12
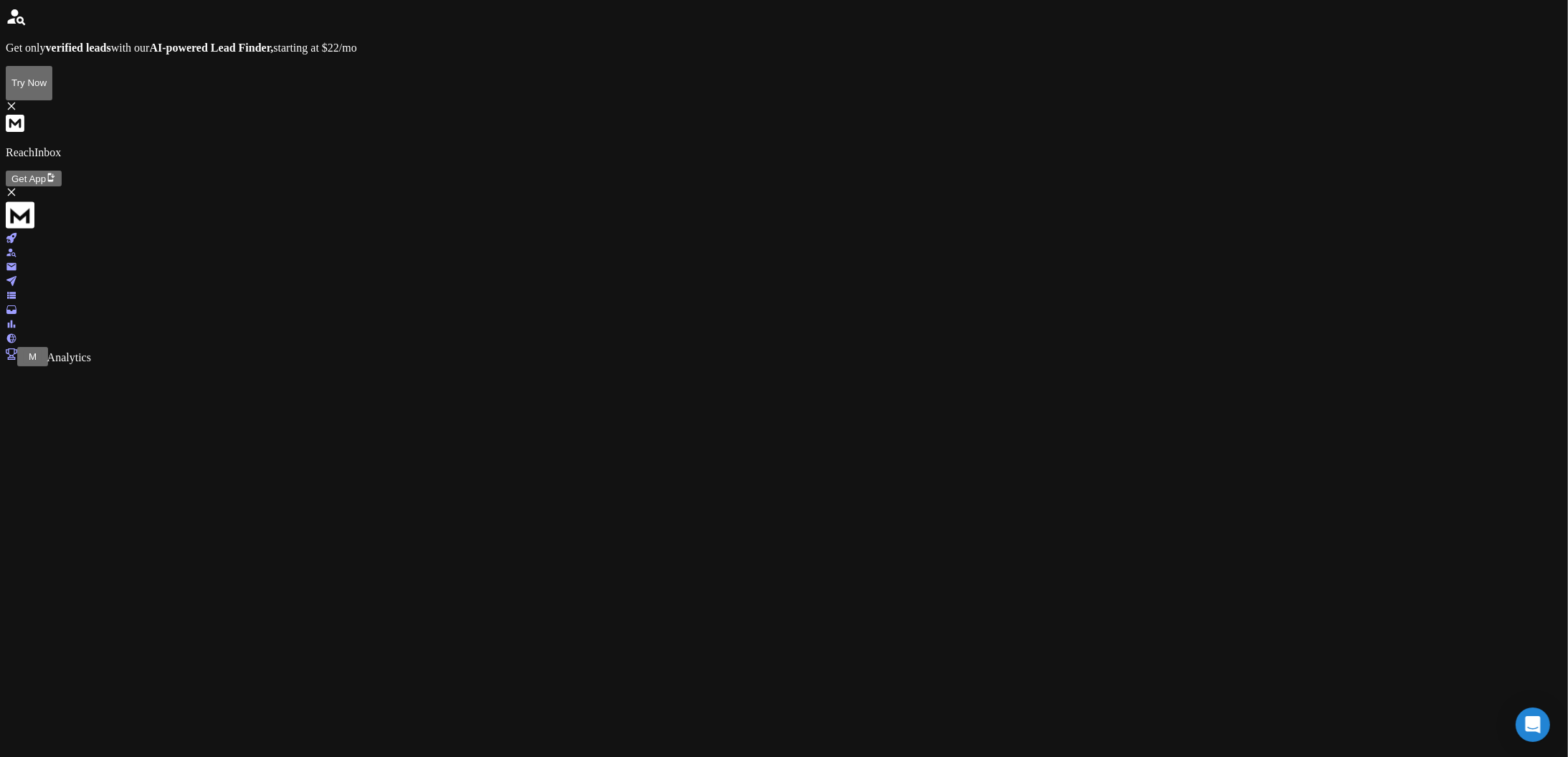
click at [17, 330] on icon at bounding box center [11, 324] width 11 height 11
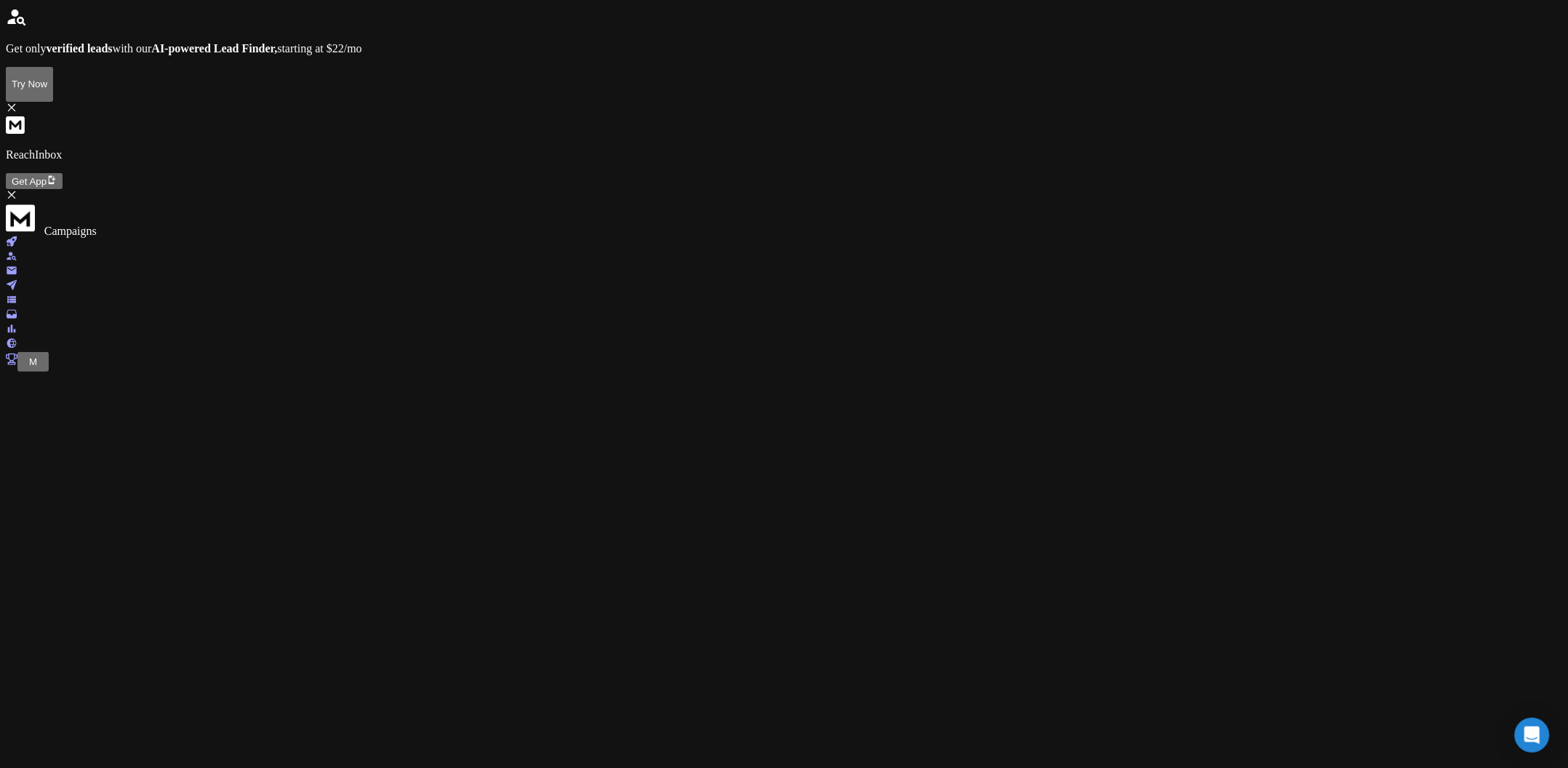
click at [12, 281] on link at bounding box center [11, 287] width 11 height 12
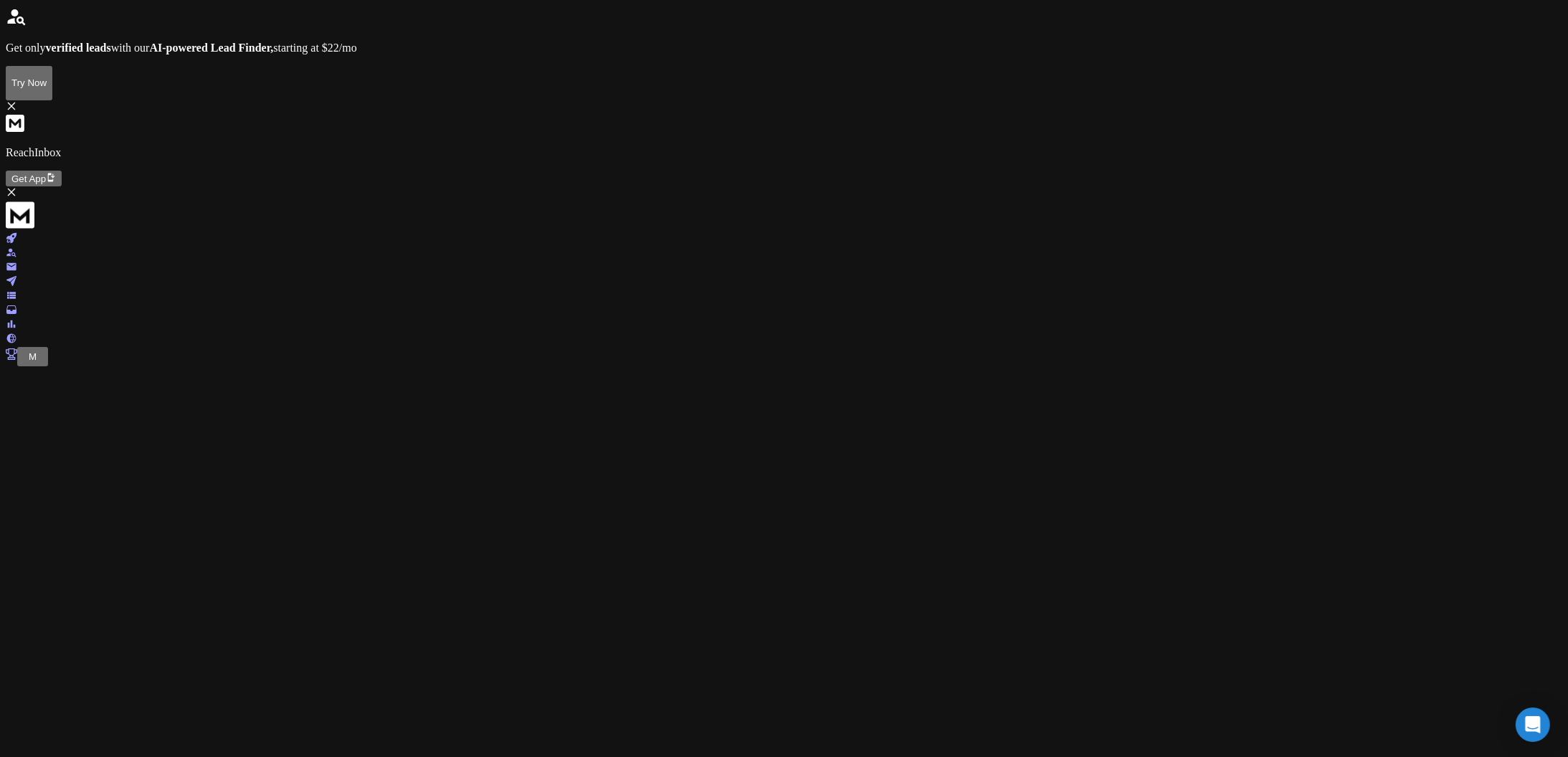
select select "**********"
click at [17, 330] on icon at bounding box center [11, 324] width 11 height 11
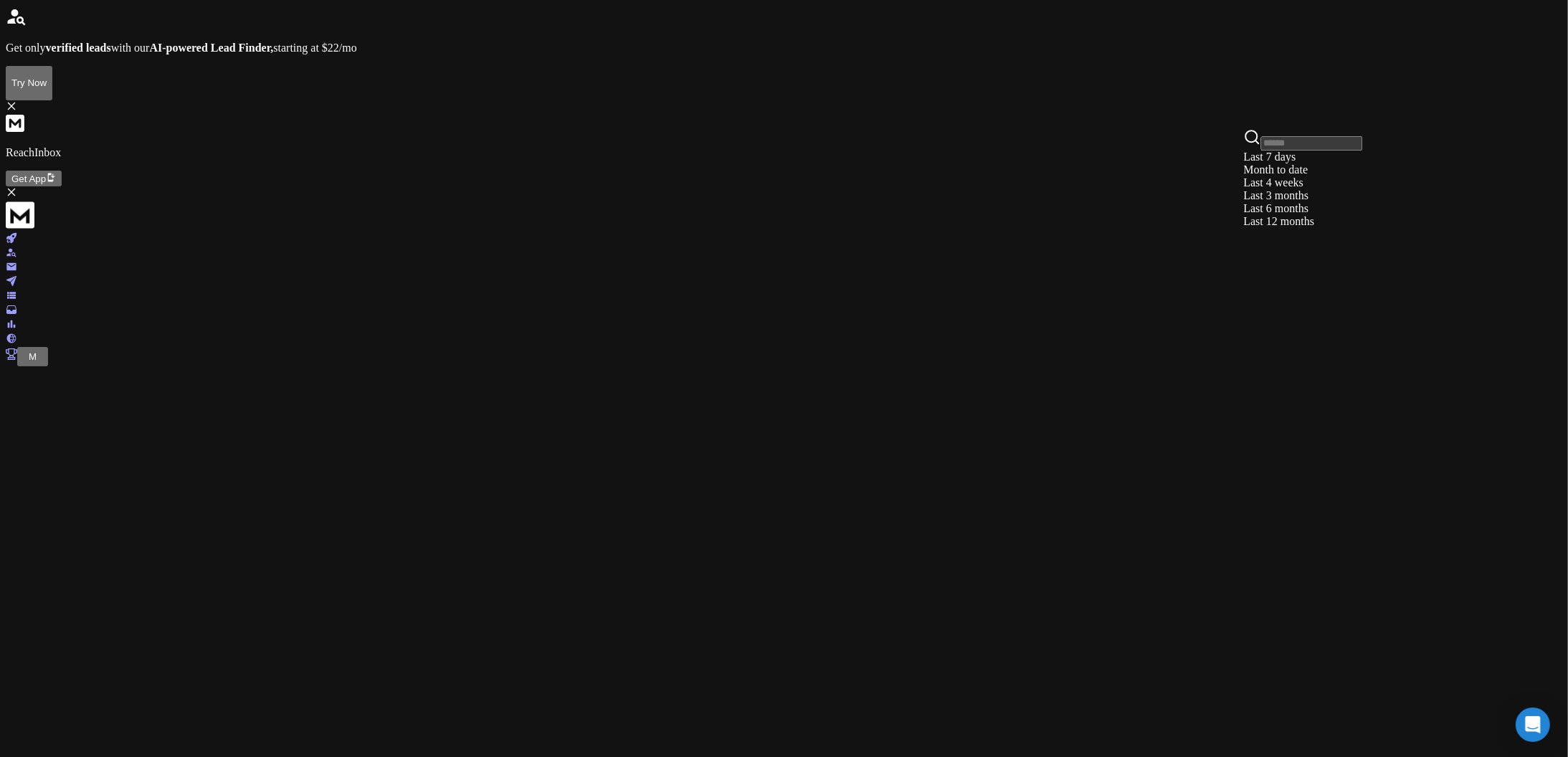
click at [17, 275] on icon at bounding box center [11, 281] width 11 height 11
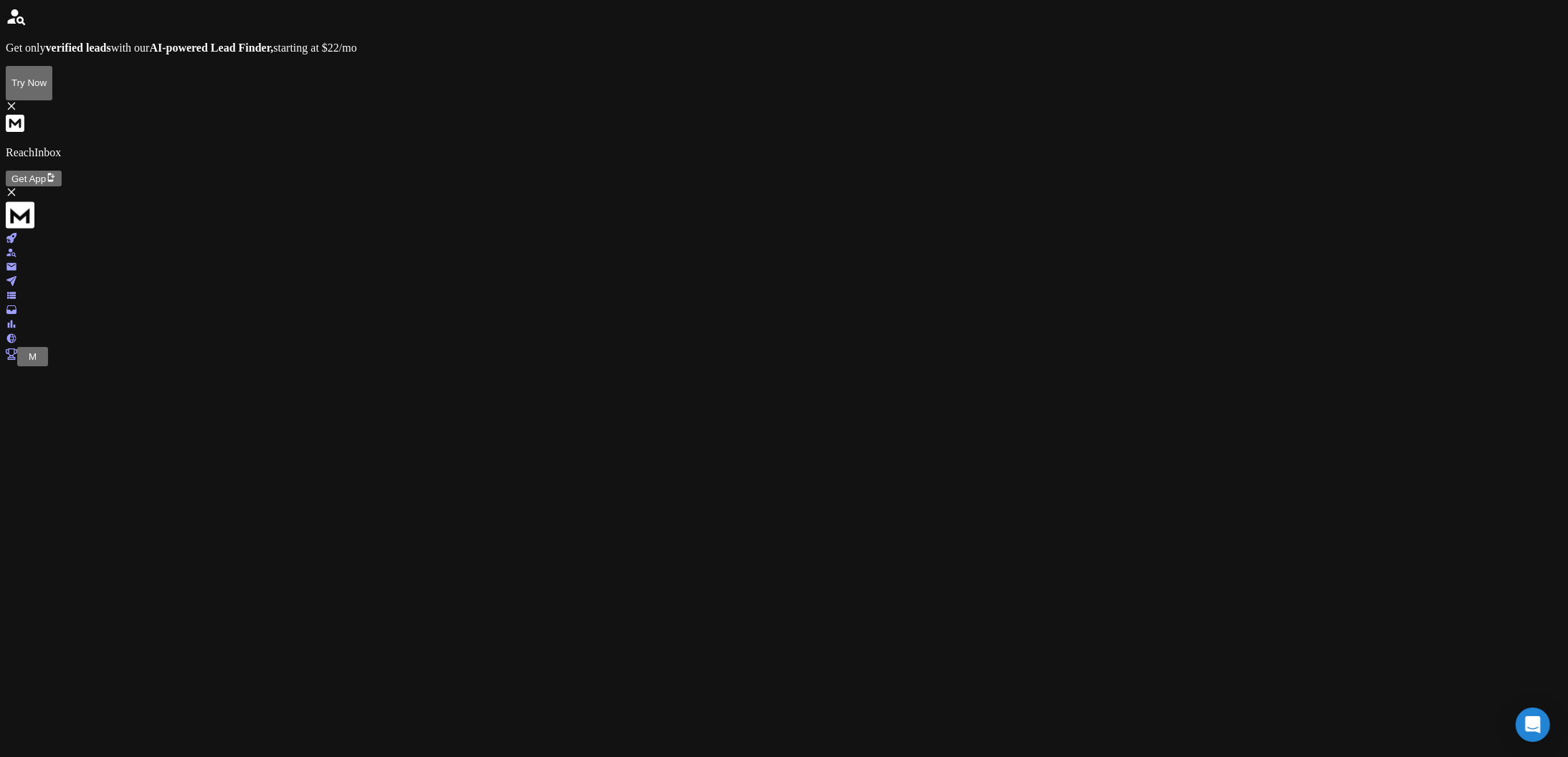
select select "**********"
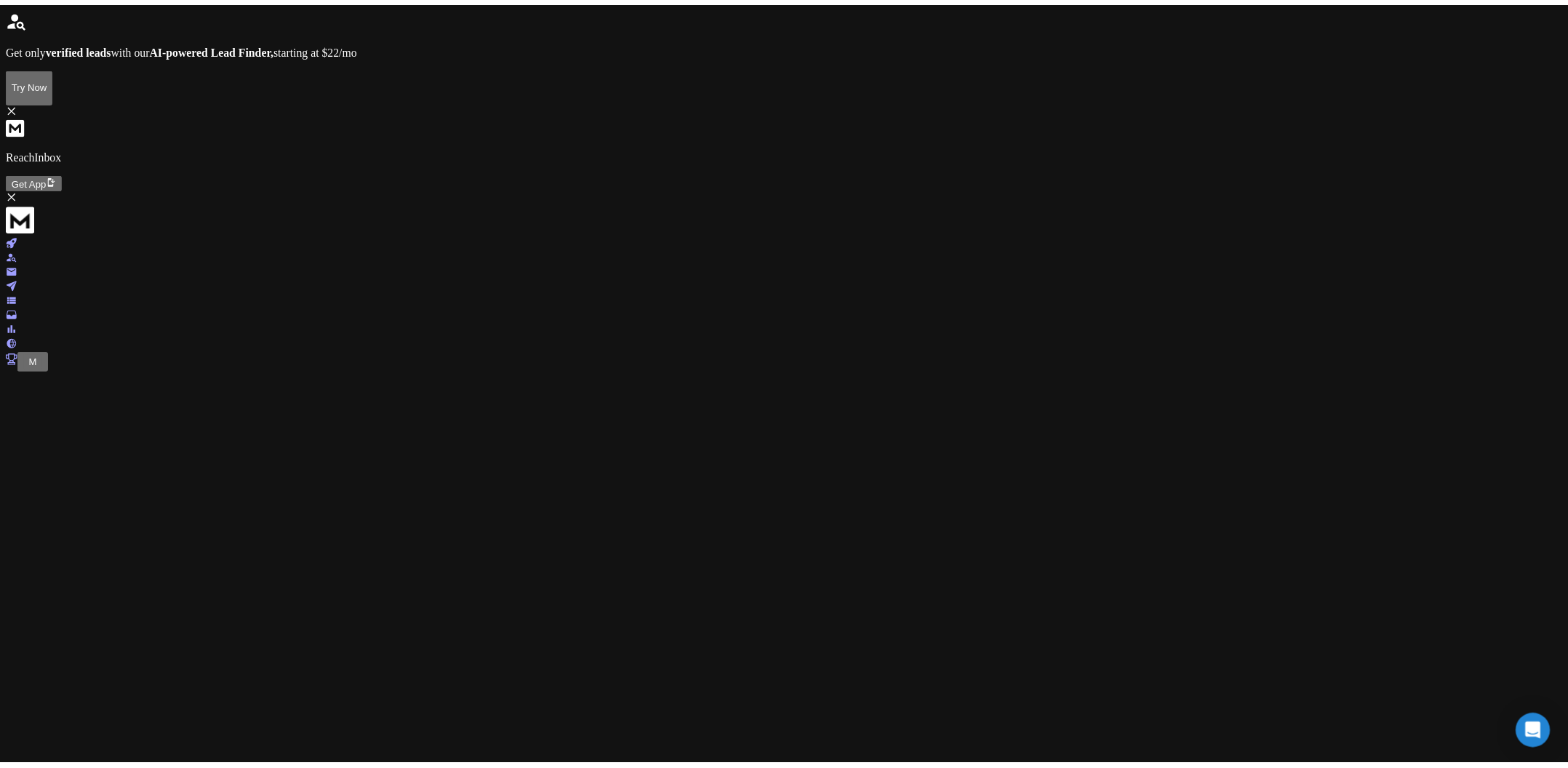
scroll to position [2120, 0]
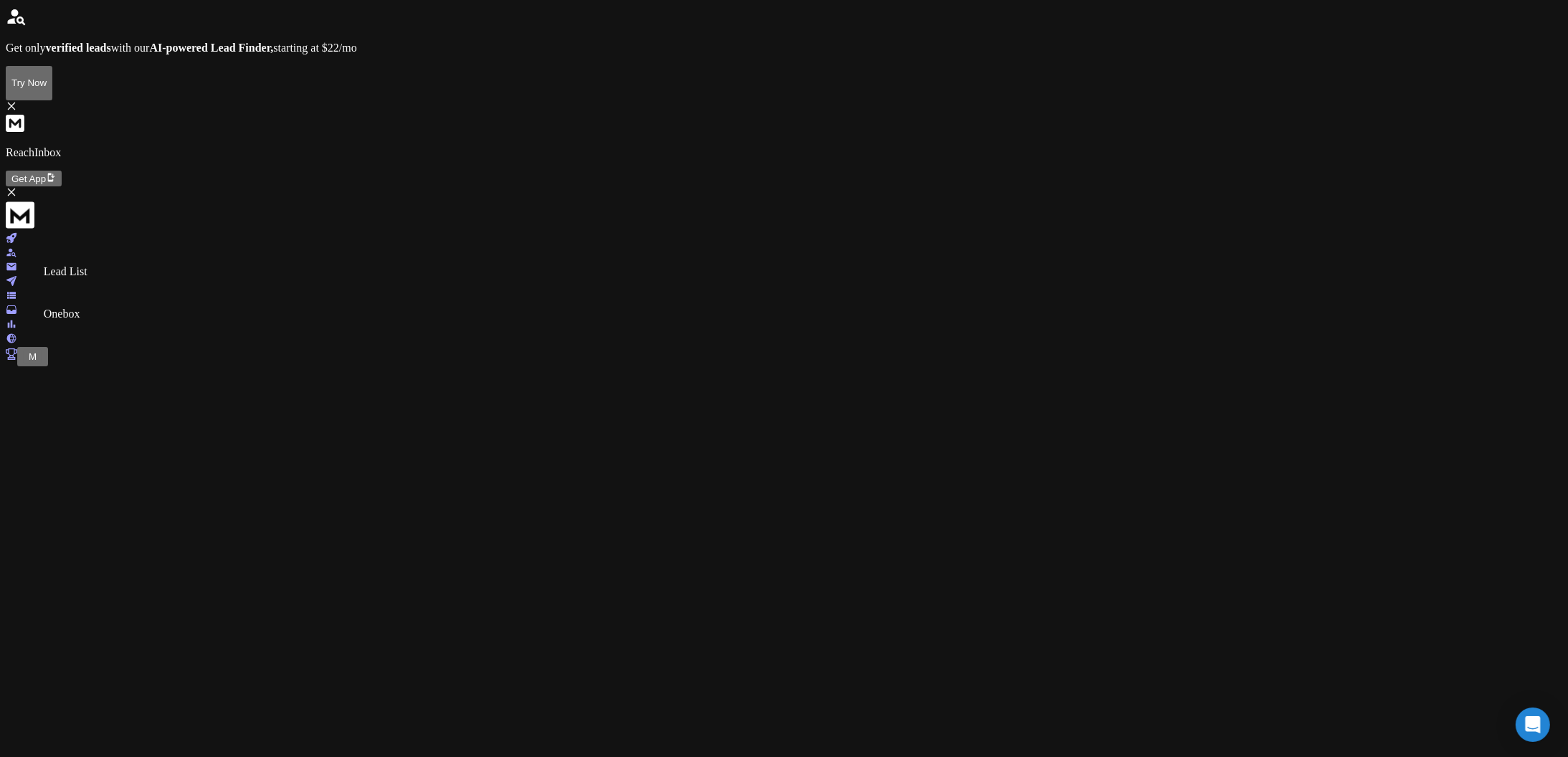
click at [17, 317] on link at bounding box center [11, 311] width 11 height 12
click at [17, 330] on icon at bounding box center [11, 324] width 11 height 11
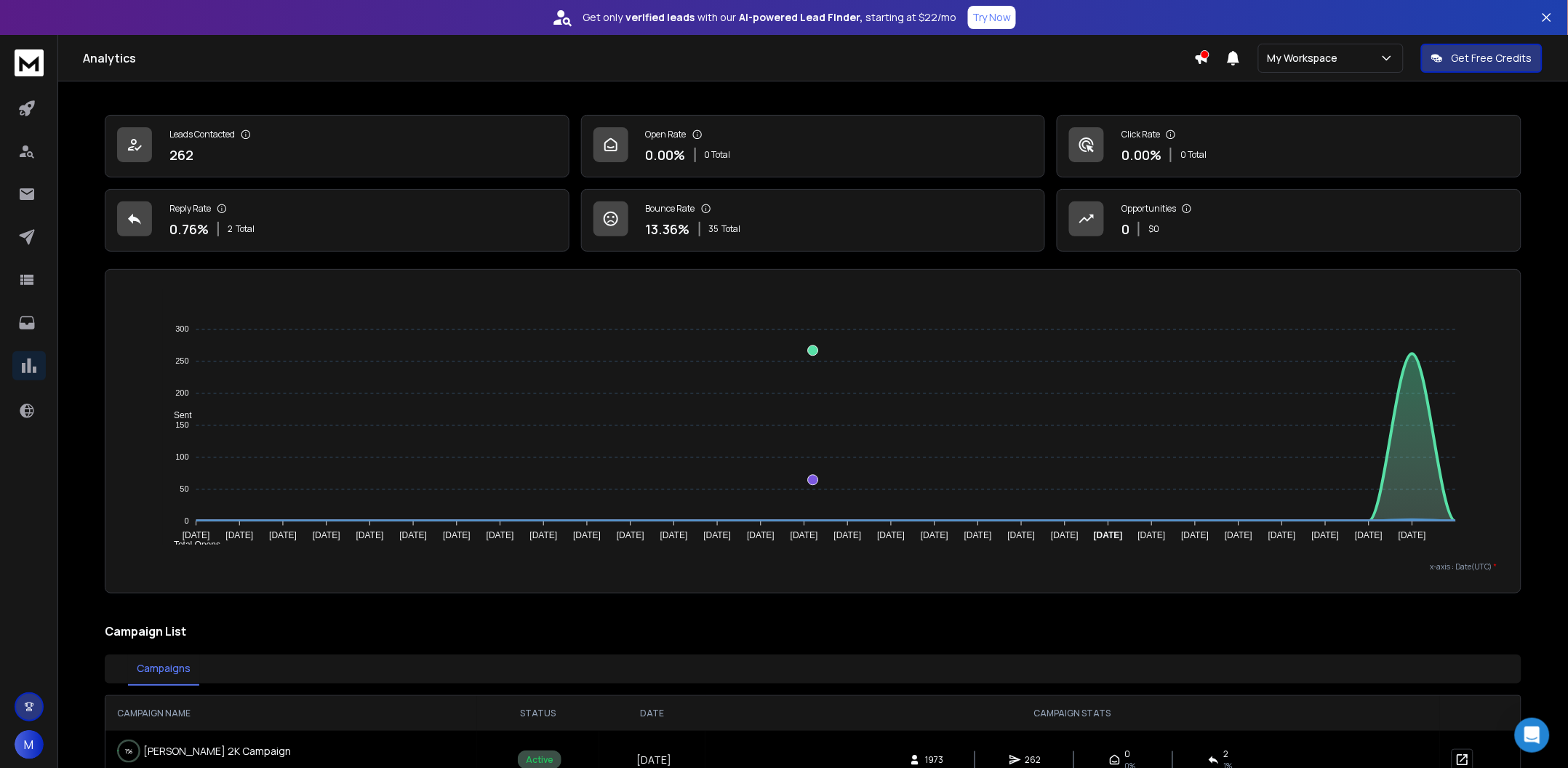
scroll to position [92, 0]
